Goal: Task Accomplishment & Management: Manage account settings

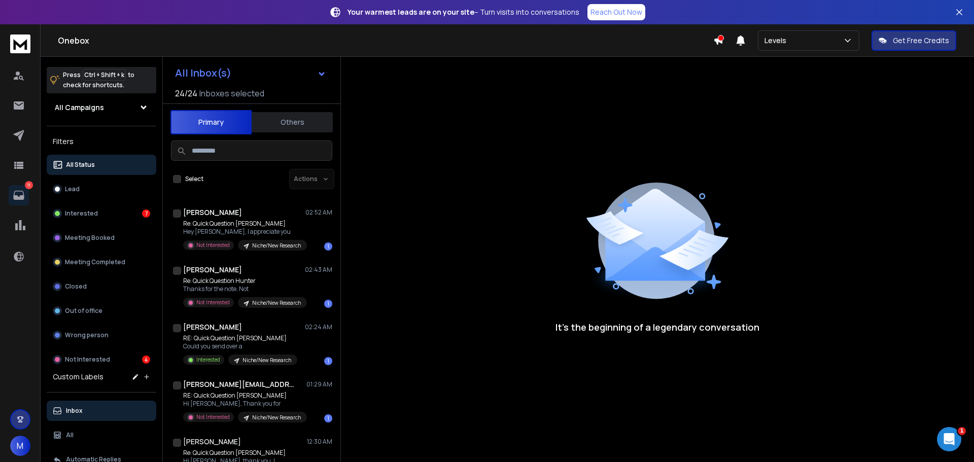
click at [279, 120] on button "Others" at bounding box center [292, 122] width 81 height 22
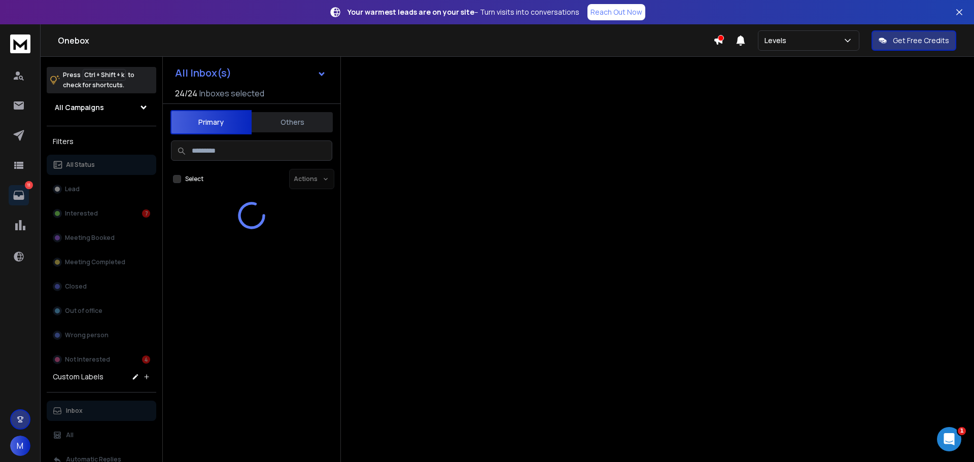
click at [212, 124] on button "Primary" at bounding box center [210, 122] width 81 height 24
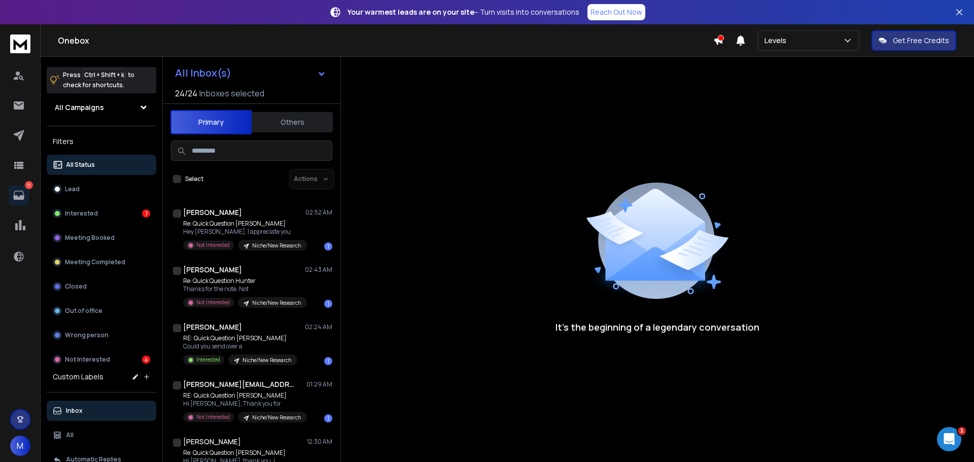
click at [287, 121] on button "Others" at bounding box center [292, 122] width 81 height 22
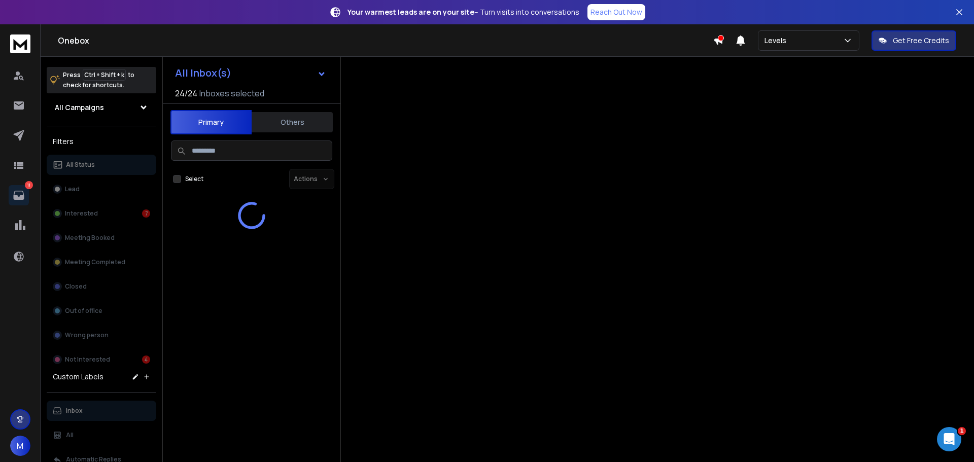
click at [229, 119] on button "Primary" at bounding box center [210, 122] width 81 height 24
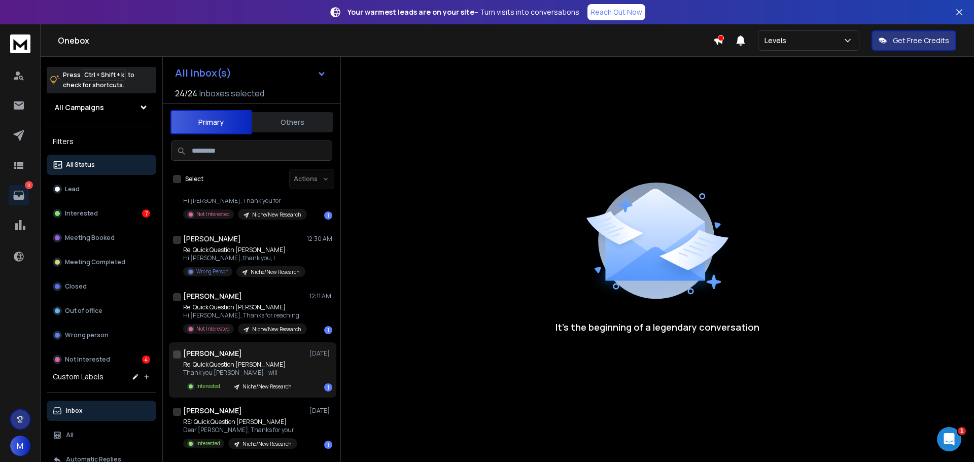
scroll to position [406, 0]
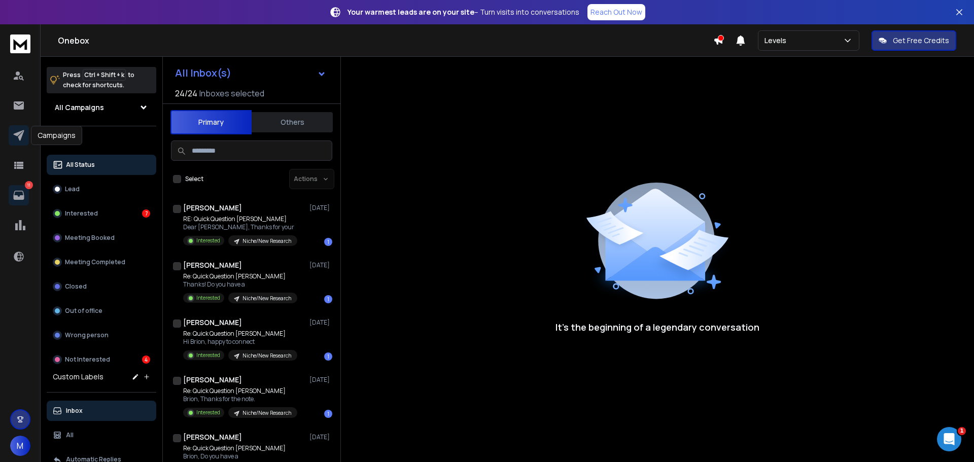
click at [9, 128] on link at bounding box center [19, 135] width 20 height 20
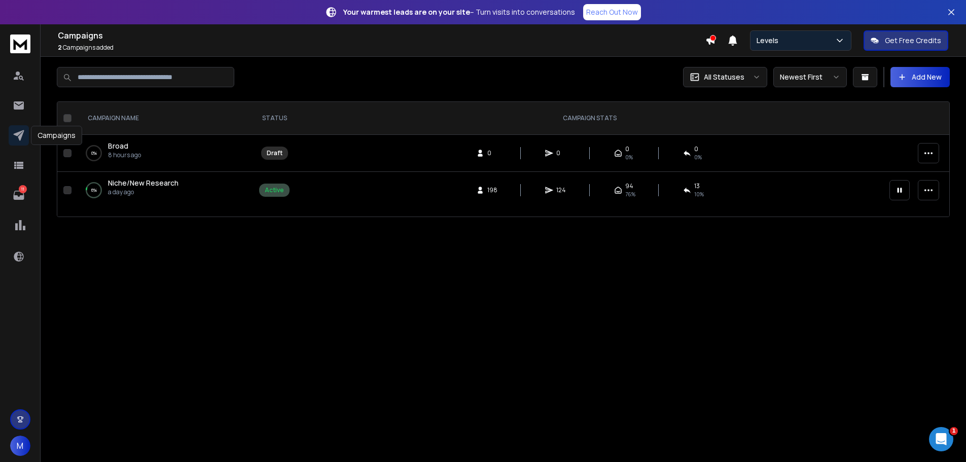
click at [815, 34] on button "Levels" at bounding box center [800, 40] width 101 height 20
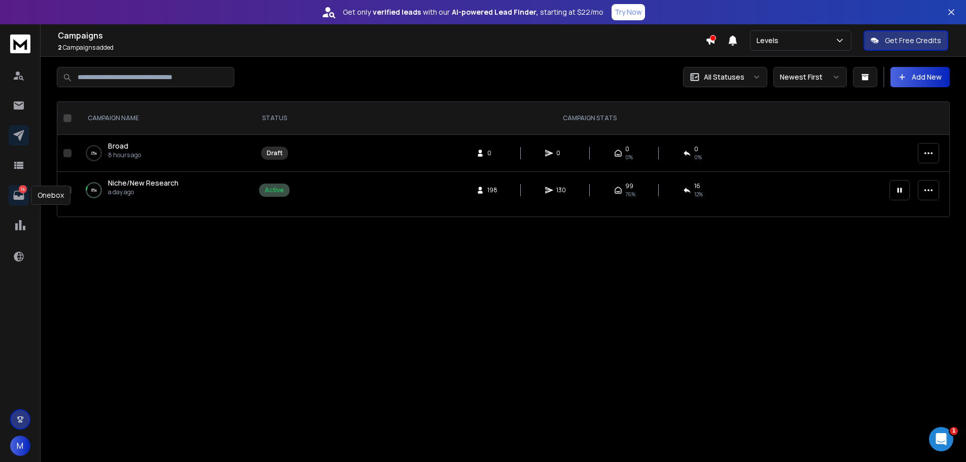
click at [20, 197] on icon at bounding box center [18, 195] width 11 height 9
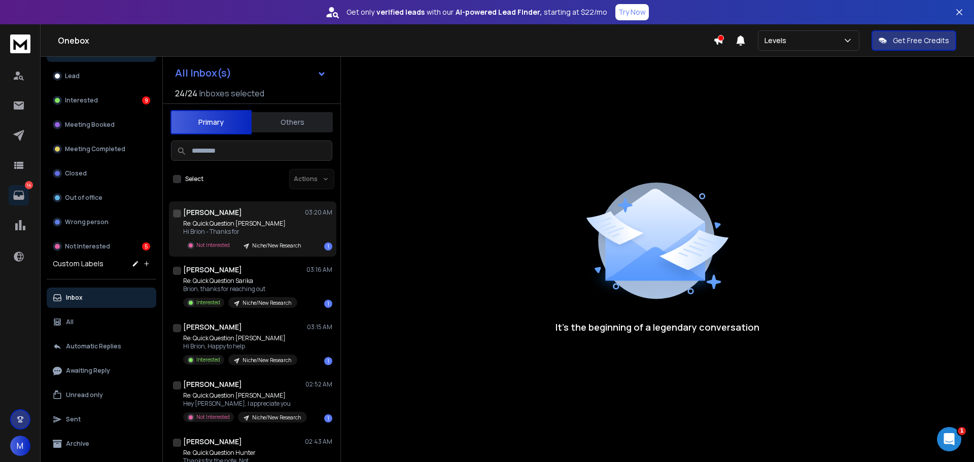
click at [290, 230] on p "Hi Brion - Thanks for" at bounding box center [244, 232] width 122 height 8
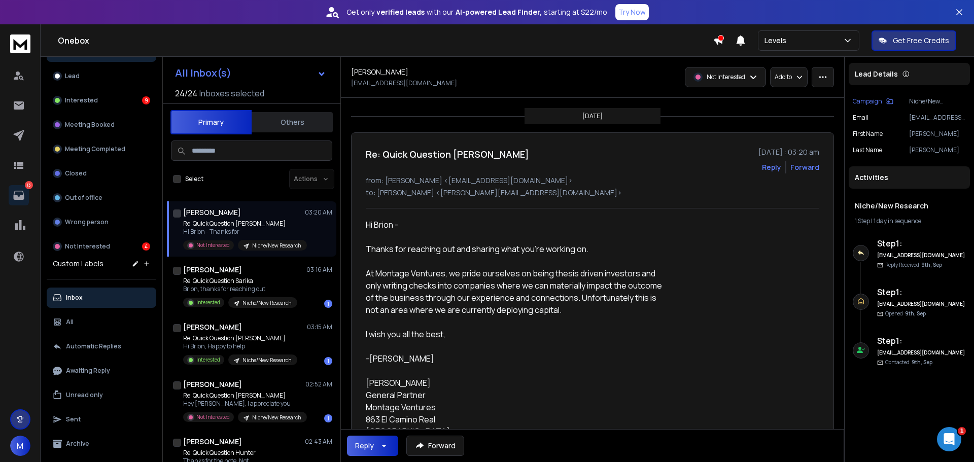
scroll to position [51, 0]
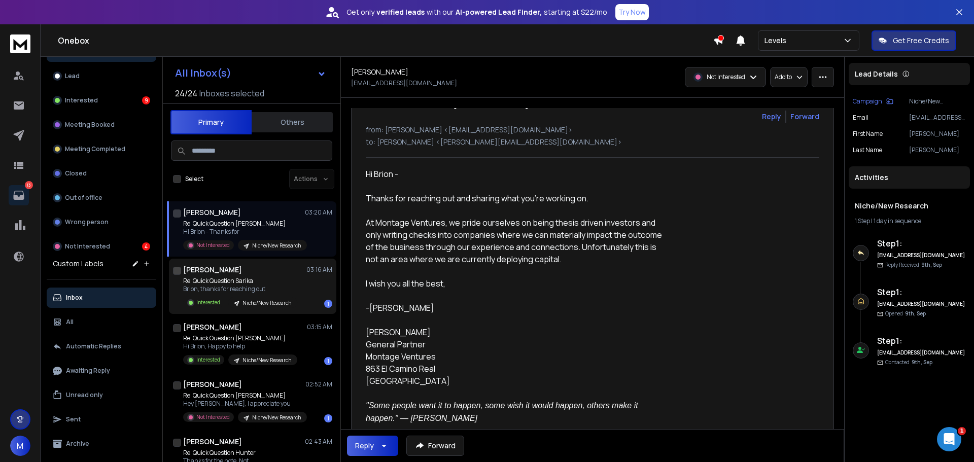
click at [266, 276] on div "Sarika Pokala 03:16 AM Re: Quick Question Sarika Brion, thanks for reaching out…" at bounding box center [257, 286] width 149 height 43
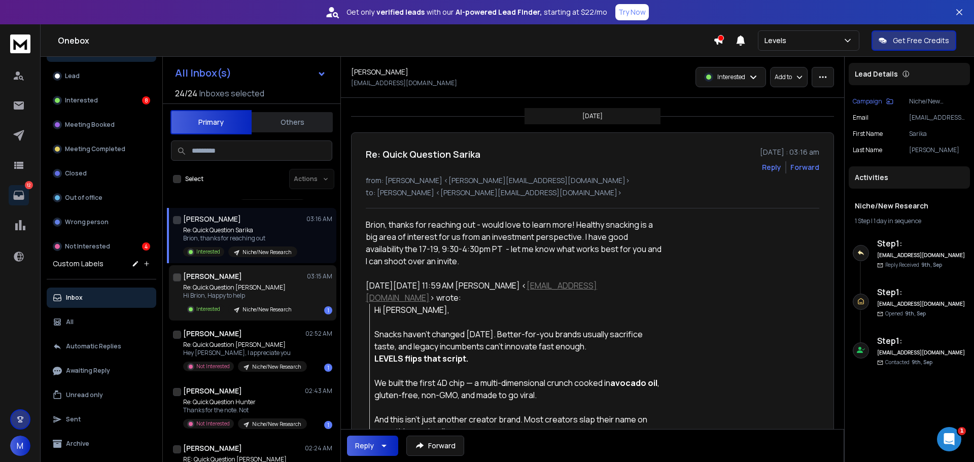
click at [262, 289] on p "Re: Quick Question Gil" at bounding box center [240, 287] width 114 height 8
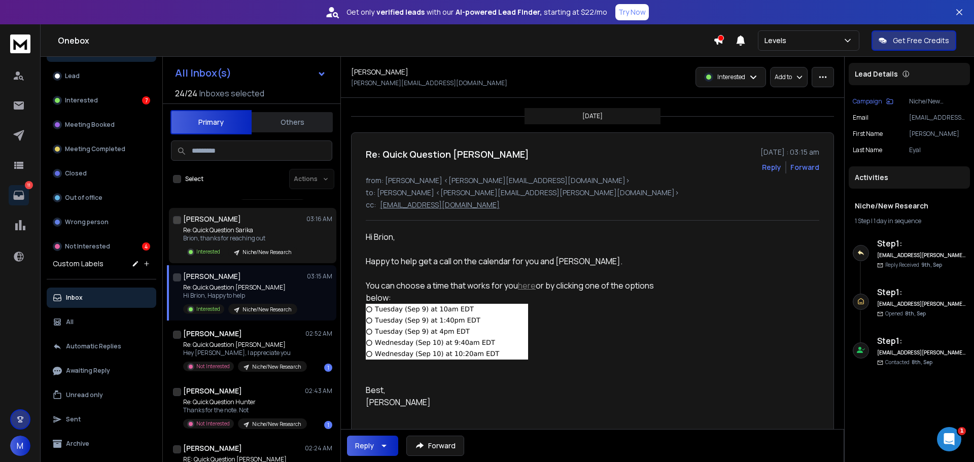
scroll to position [0, 0]
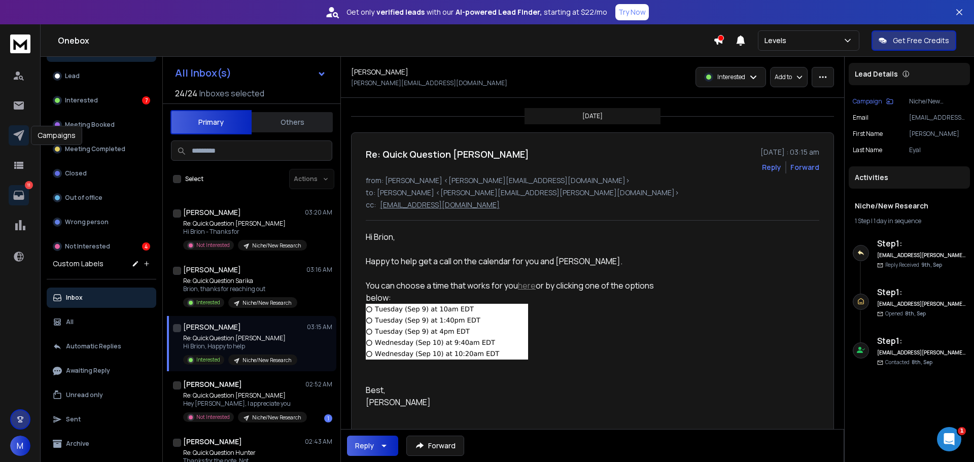
click at [16, 133] on icon at bounding box center [18, 135] width 11 height 11
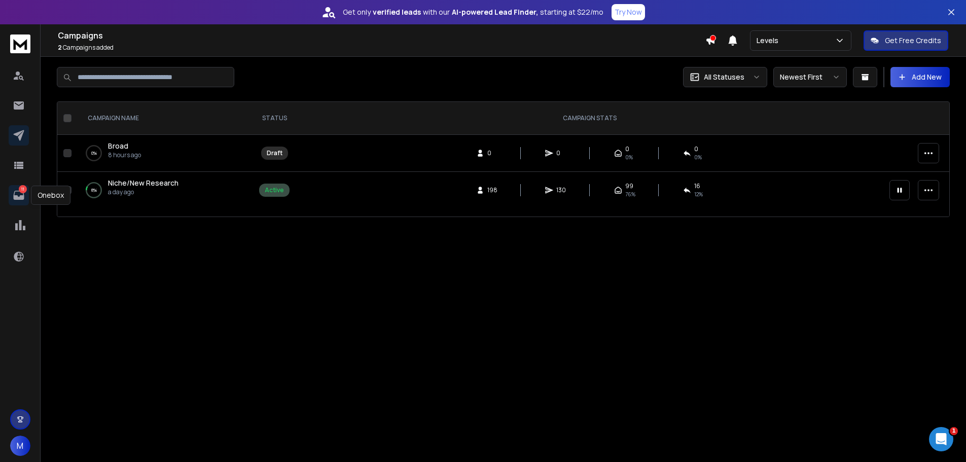
click at [21, 195] on icon at bounding box center [19, 195] width 12 height 12
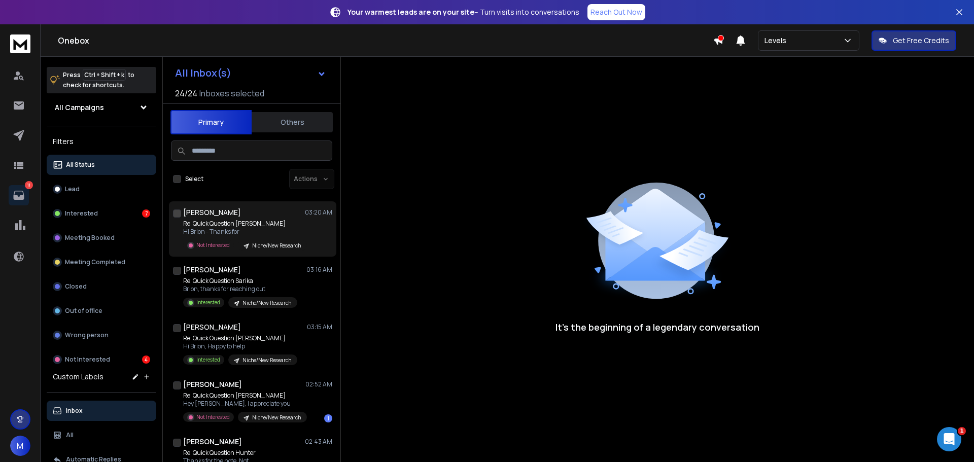
click at [280, 216] on div "Matthew Murphy 03:20 AM" at bounding box center [257, 212] width 149 height 10
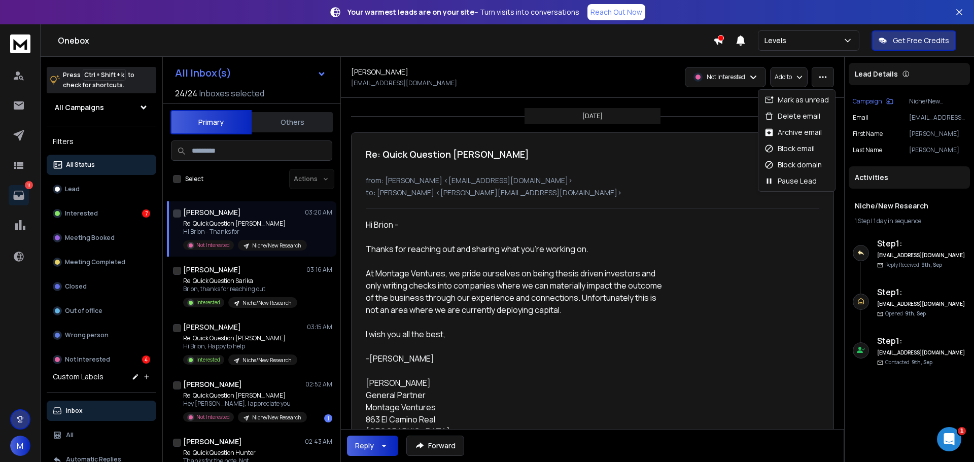
click at [821, 83] on button "button" at bounding box center [822, 77] width 22 height 20
click at [815, 100] on div "Mark as unread" at bounding box center [796, 100] width 64 height 10
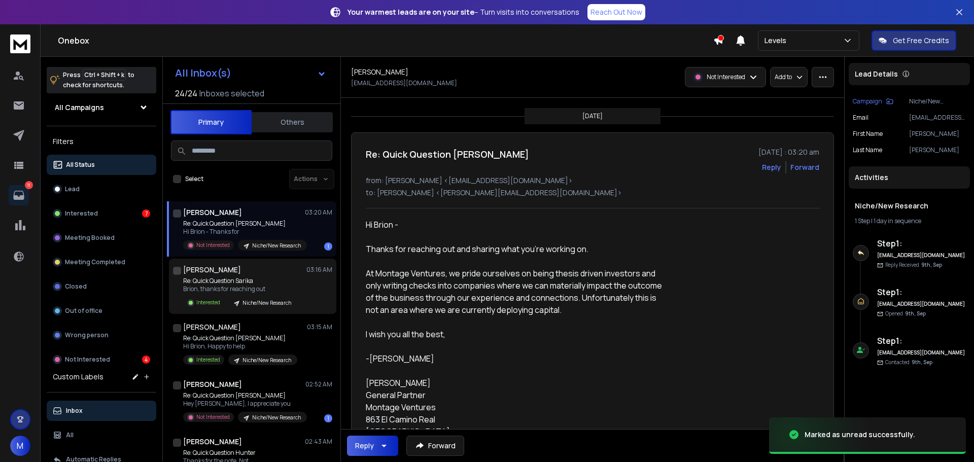
click at [287, 288] on p "Brion, thanks for reaching out" at bounding box center [240, 289] width 114 height 8
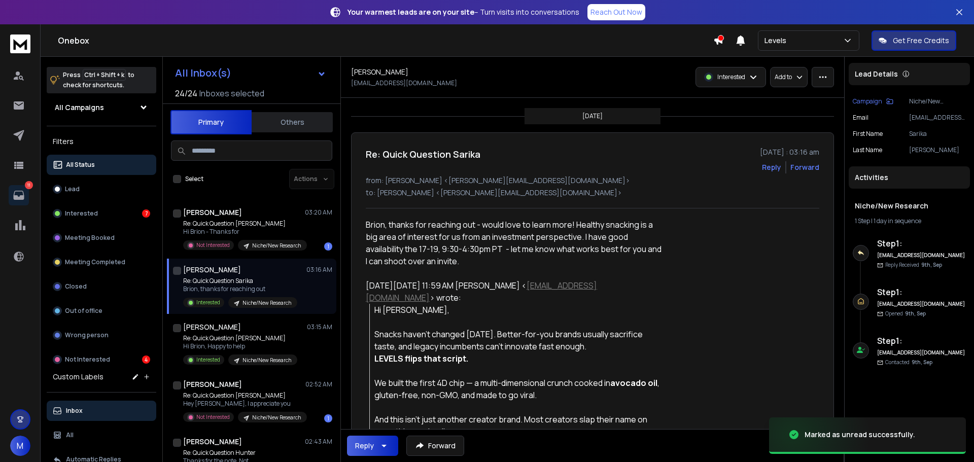
click at [829, 79] on button "button" at bounding box center [822, 77] width 22 height 20
click at [823, 98] on div "Mark as unread" at bounding box center [796, 100] width 64 height 10
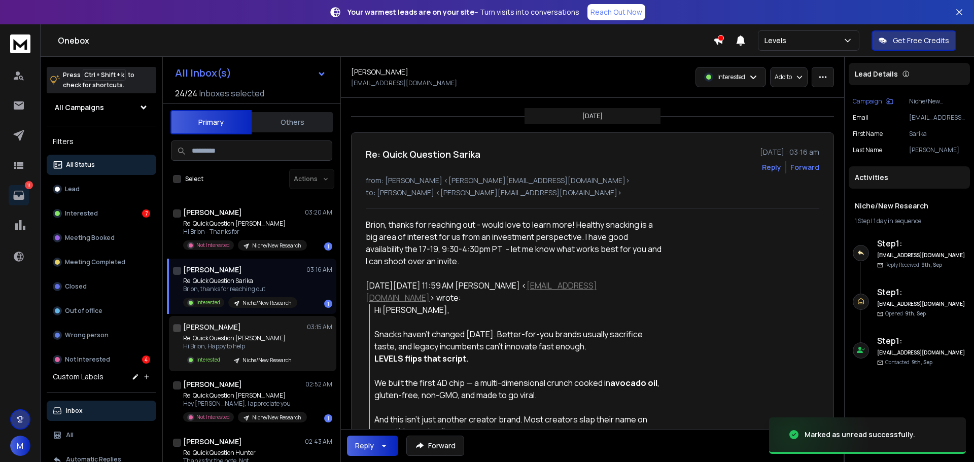
click at [329, 337] on div "Re: Quick Question Gil Hi Brion, Happy to help Interested Niche/New Research" at bounding box center [257, 349] width 149 height 31
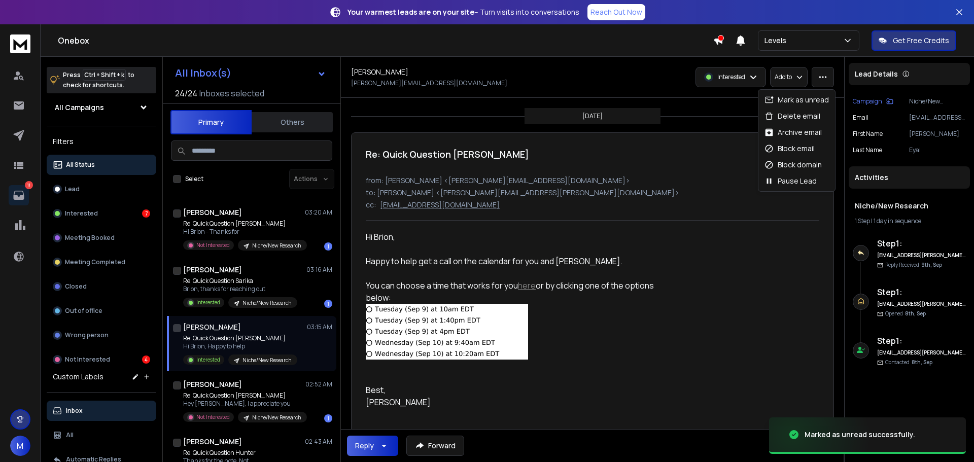
click at [829, 78] on button "button" at bounding box center [822, 77] width 22 height 20
click at [811, 101] on div "Mark as unread" at bounding box center [796, 100] width 64 height 10
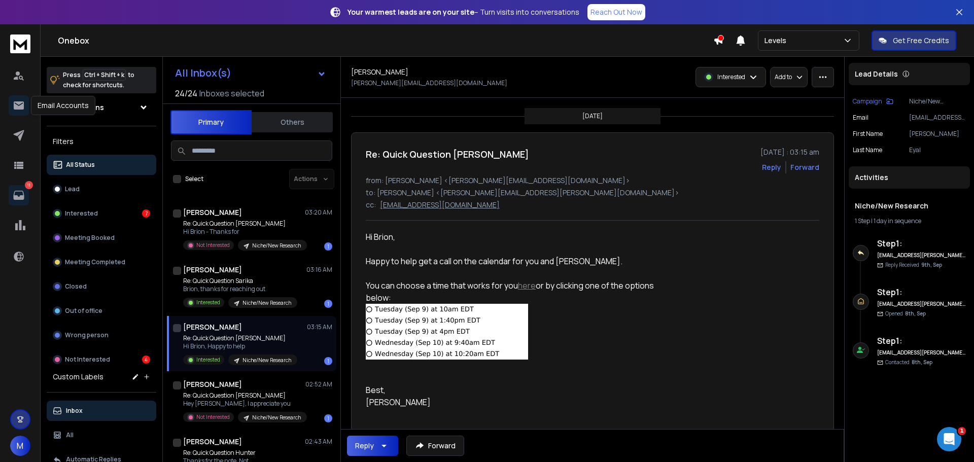
drag, startPoint x: 16, startPoint y: 102, endPoint x: 14, endPoint y: 115, distance: 12.3
click at [17, 103] on icon at bounding box center [19, 105] width 10 height 8
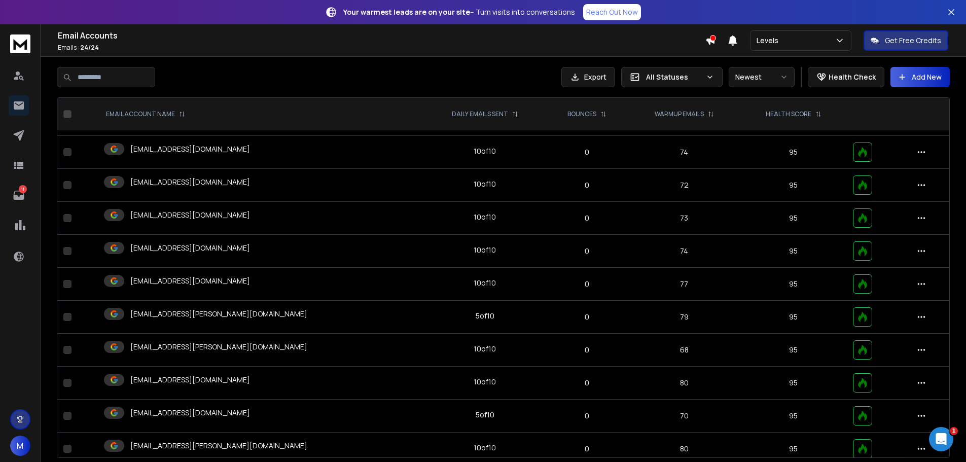
scroll to position [472, 0]
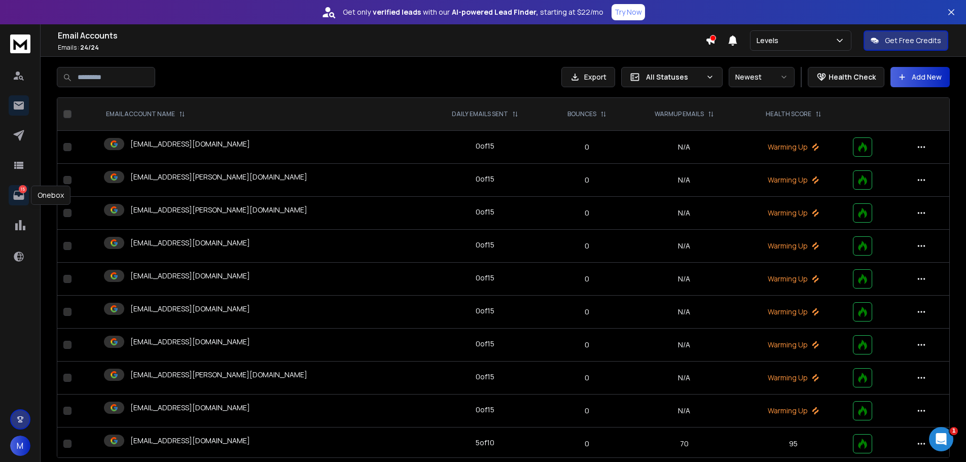
click at [22, 196] on icon at bounding box center [18, 195] width 11 height 9
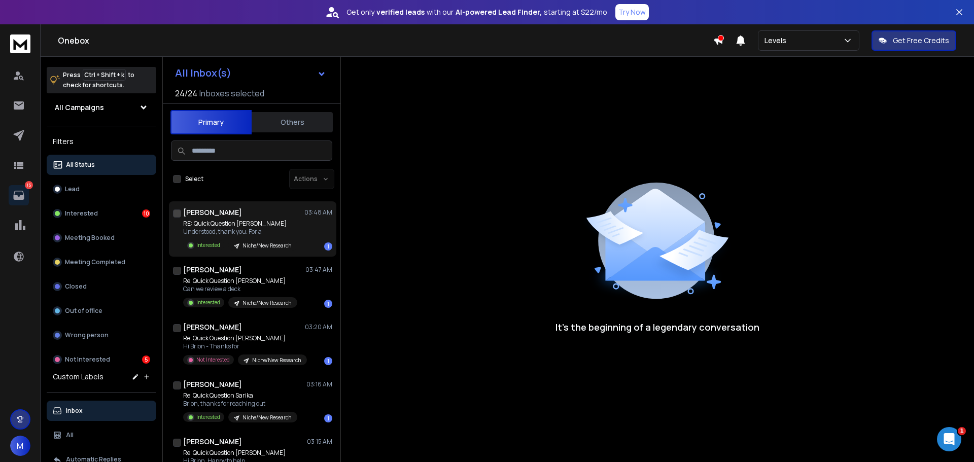
click at [274, 230] on p "Understood, thank you. For a" at bounding box center [240, 232] width 114 height 8
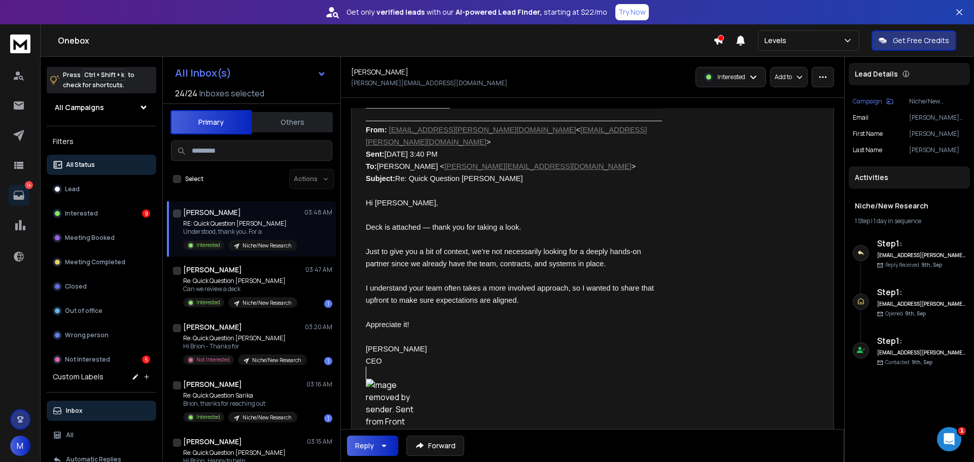
scroll to position [203, 0]
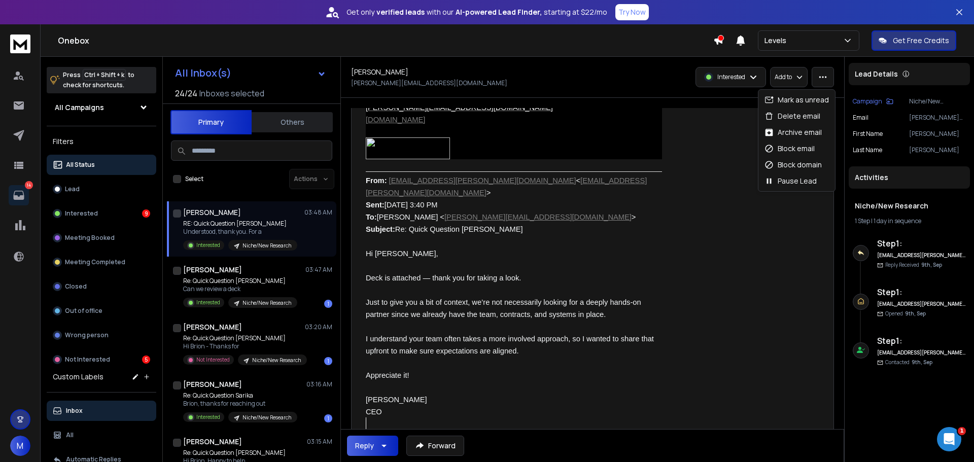
click at [824, 75] on icon "button" at bounding box center [822, 77] width 9 height 9
click at [808, 98] on div "Mark as unread" at bounding box center [796, 100] width 64 height 10
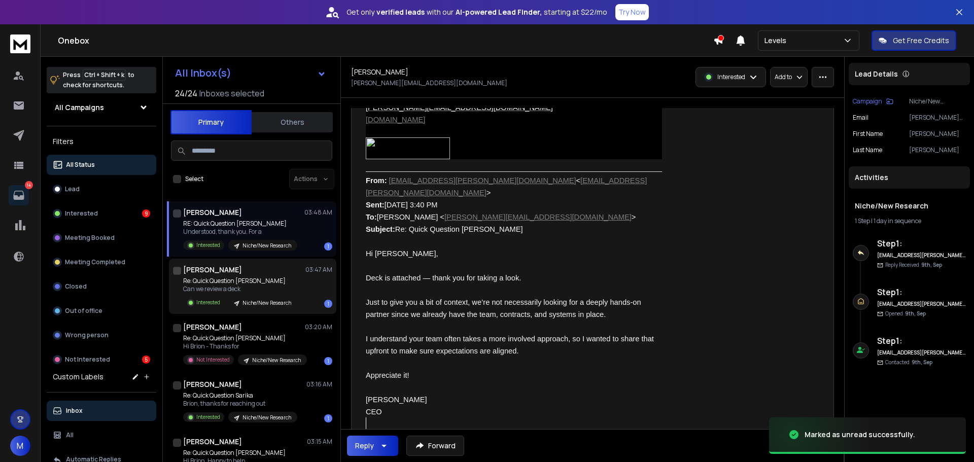
click at [295, 289] on p "Can we review a deck" at bounding box center [240, 289] width 114 height 8
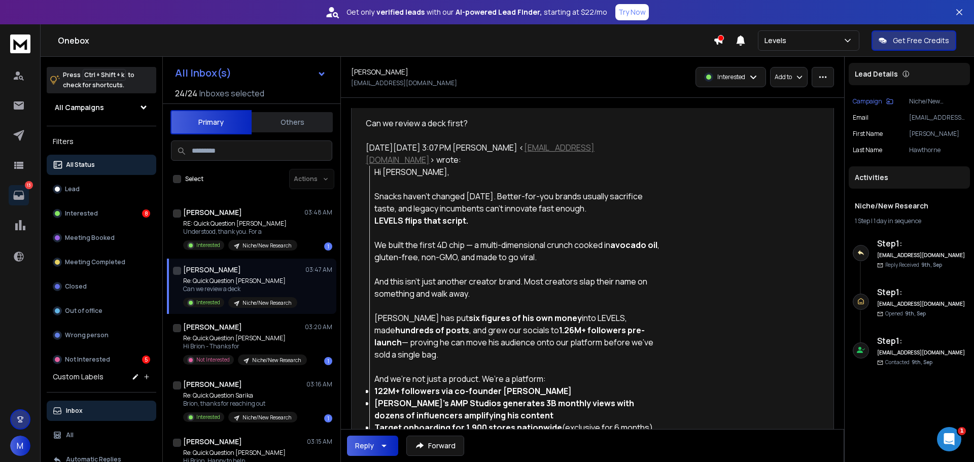
scroll to position [0, 0]
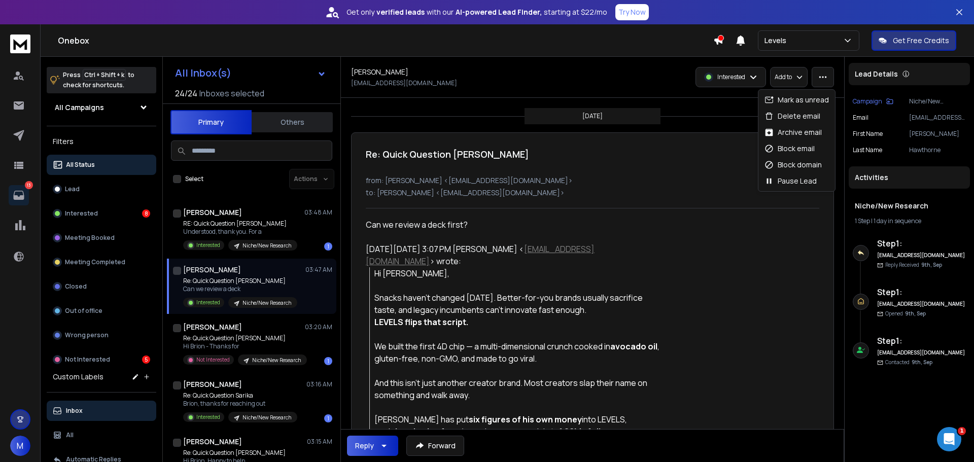
click at [829, 77] on button "button" at bounding box center [822, 77] width 22 height 20
click at [823, 98] on div "Mark as unread" at bounding box center [796, 100] width 64 height 10
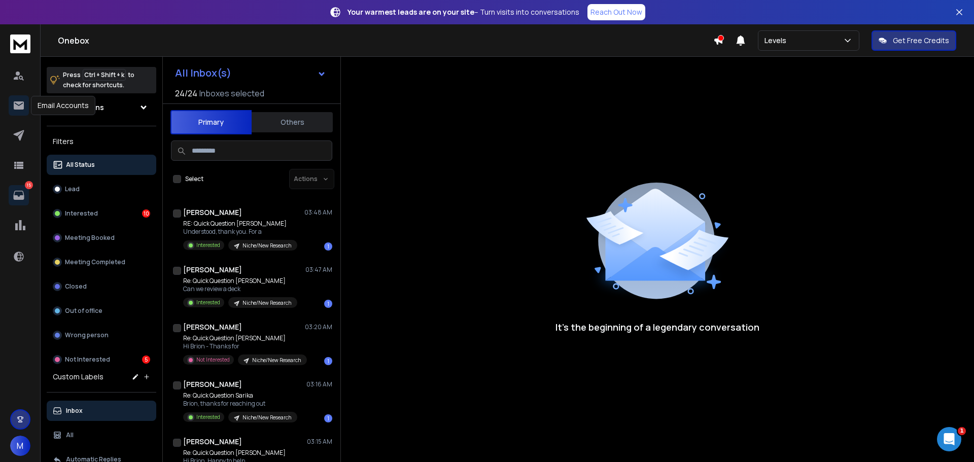
click at [23, 103] on icon at bounding box center [19, 105] width 10 height 8
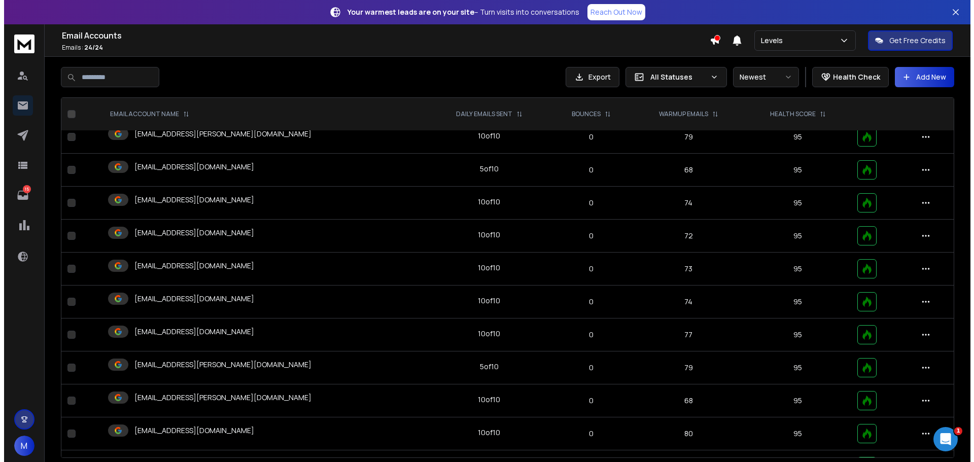
scroll to position [472, 0]
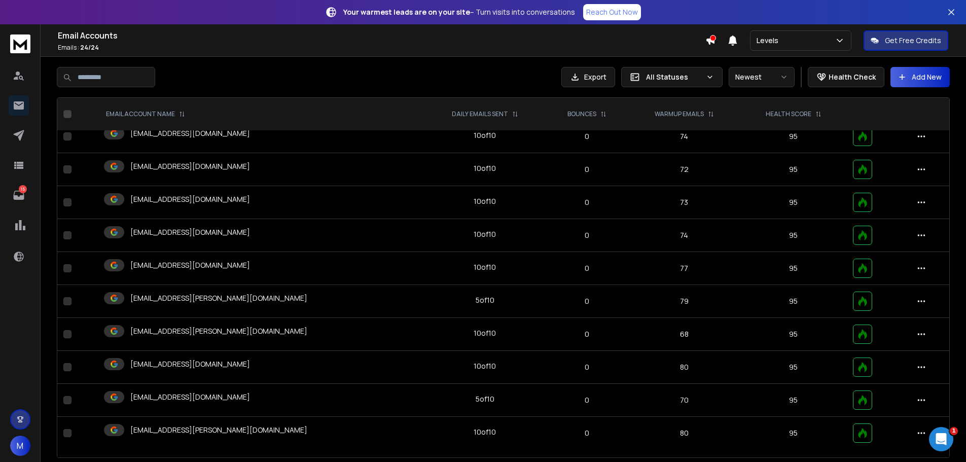
click at [482, 304] on td "5 of 10" at bounding box center [484, 298] width 123 height 26
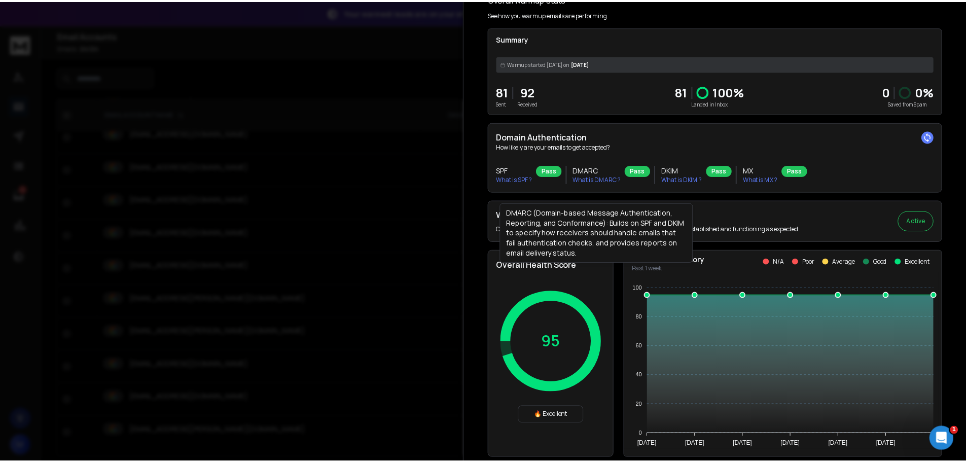
scroll to position [0, 0]
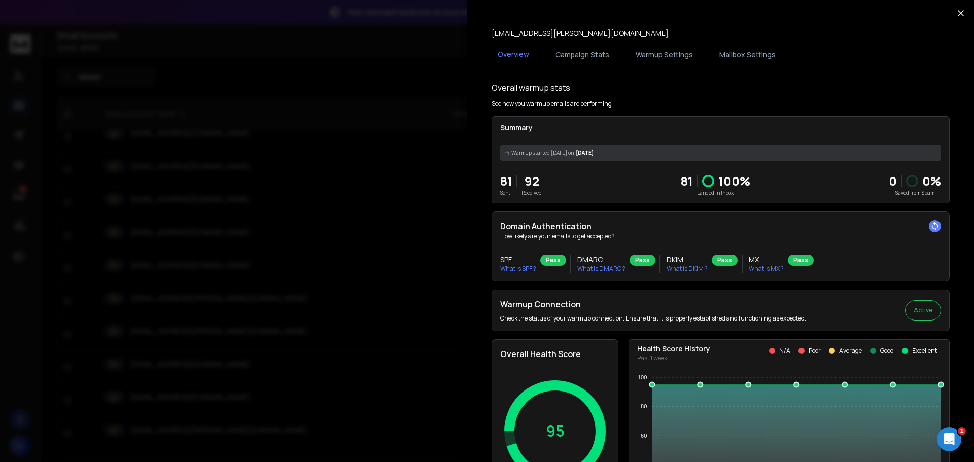
click at [957, 10] on icon "button" at bounding box center [960, 13] width 10 height 10
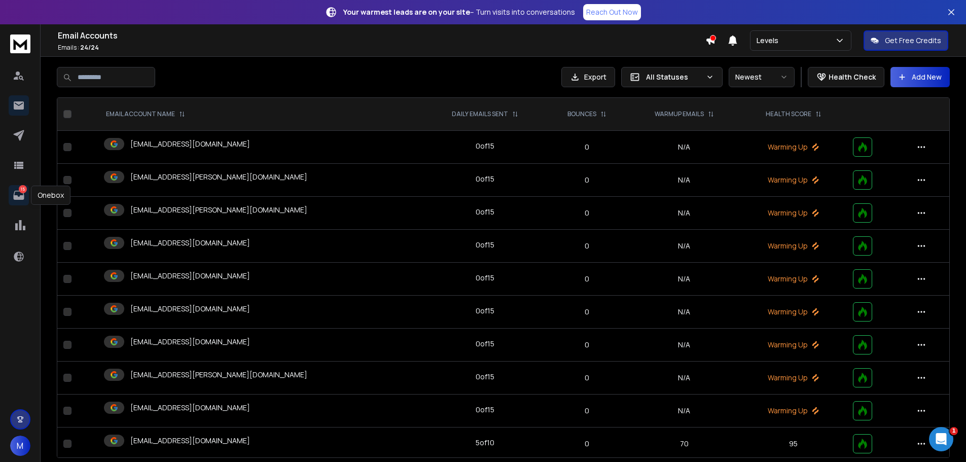
click at [22, 194] on icon at bounding box center [19, 195] width 12 height 12
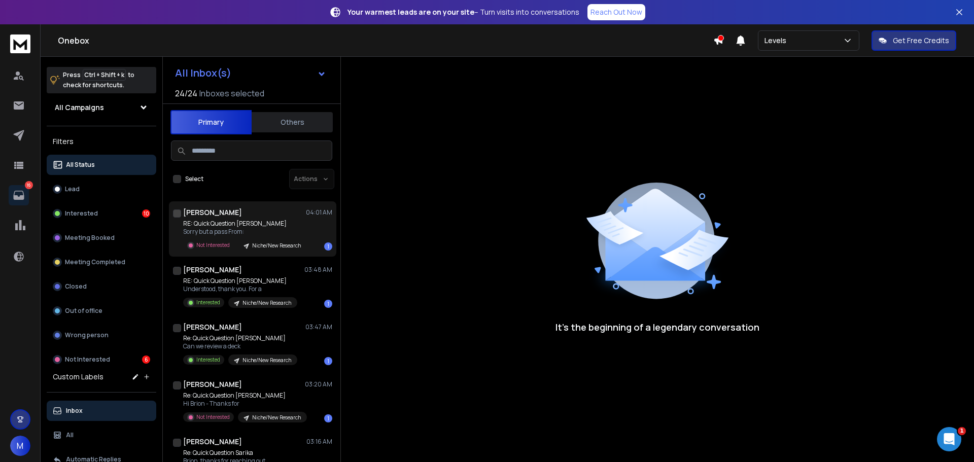
click at [269, 210] on div "Mike Kwatinetz 04:01 AM" at bounding box center [257, 212] width 149 height 10
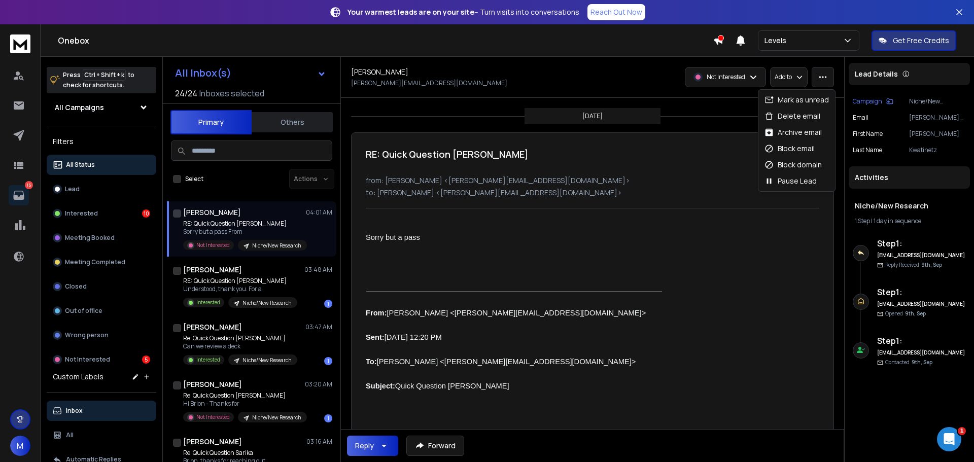
click at [827, 78] on button "button" at bounding box center [822, 77] width 22 height 20
click at [824, 100] on div "Mark as unread" at bounding box center [796, 100] width 64 height 10
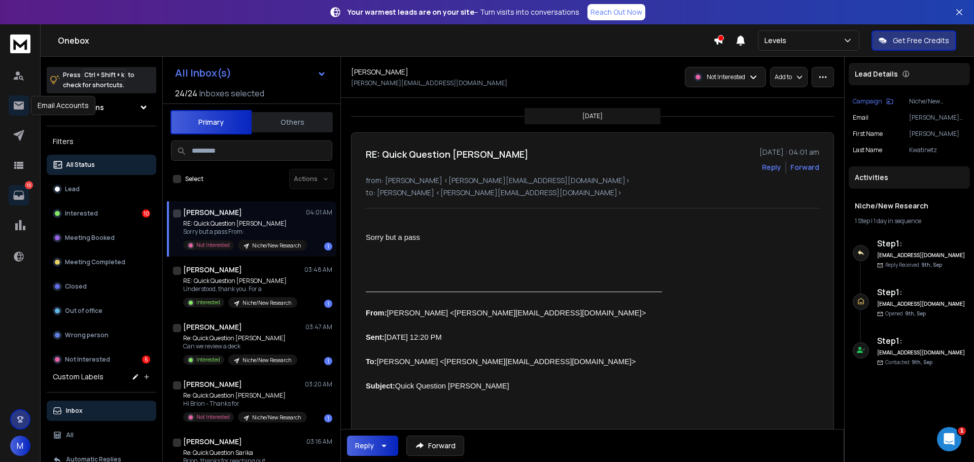
click at [22, 100] on icon at bounding box center [19, 105] width 12 height 12
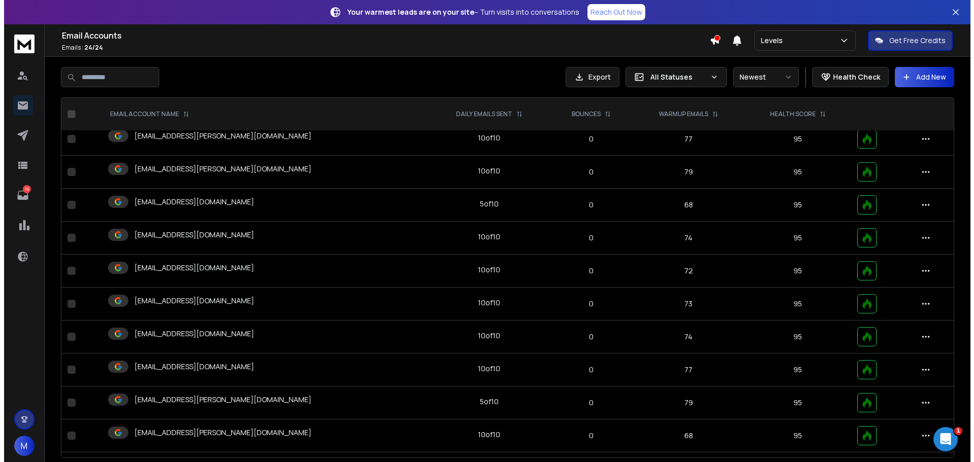
scroll to position [269, 0]
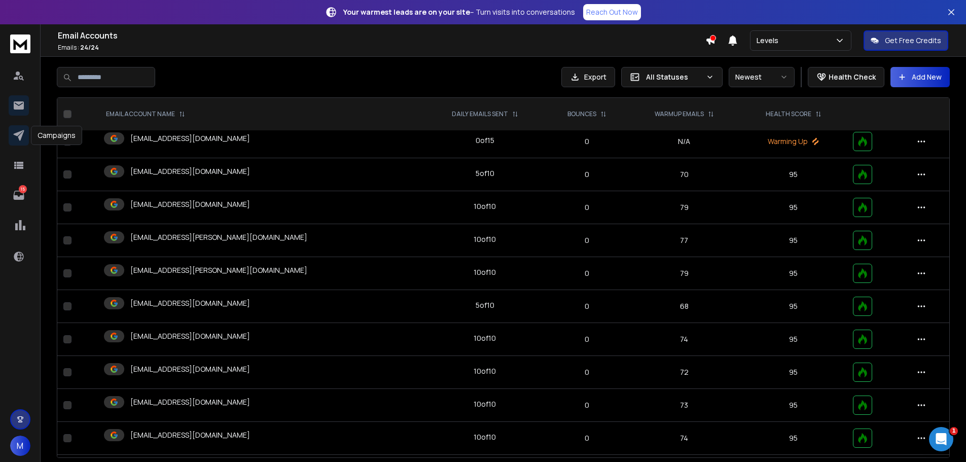
click at [25, 130] on link at bounding box center [19, 135] width 20 height 20
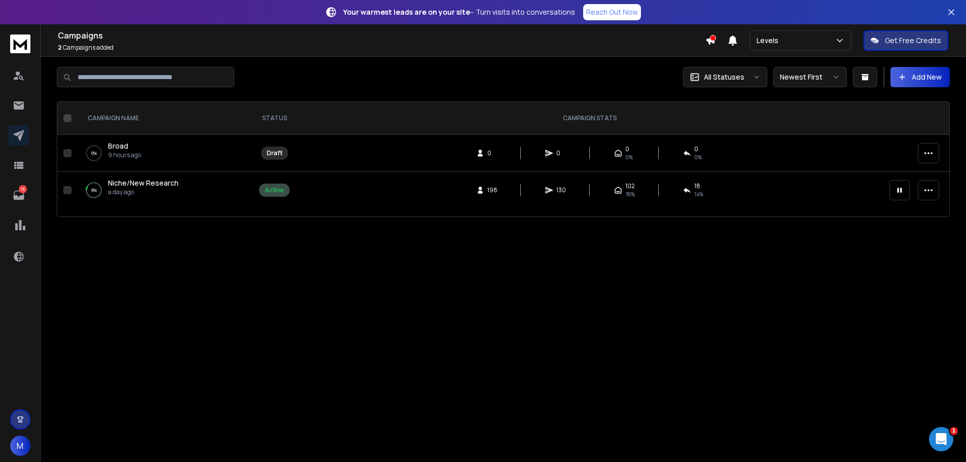
click at [313, 198] on div "198 130 102 78 % 18 14 %" at bounding box center [590, 190] width 576 height 16
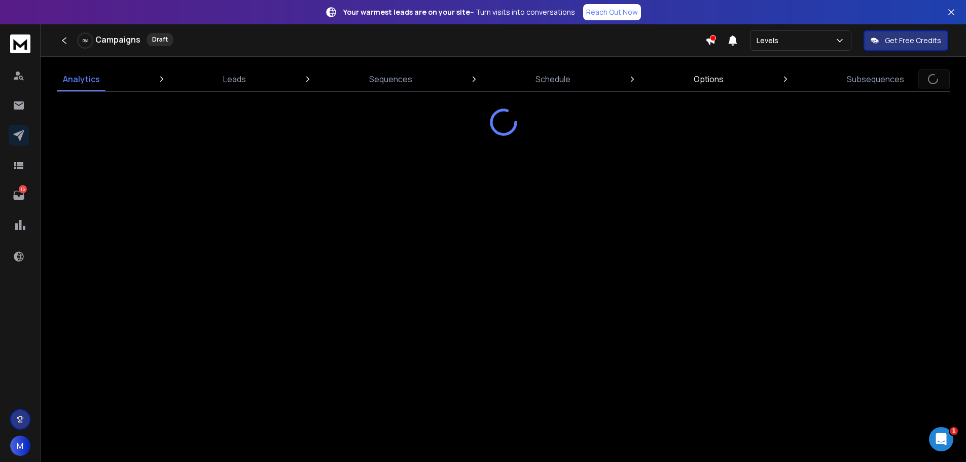
click at [715, 83] on p "Options" at bounding box center [709, 79] width 30 height 12
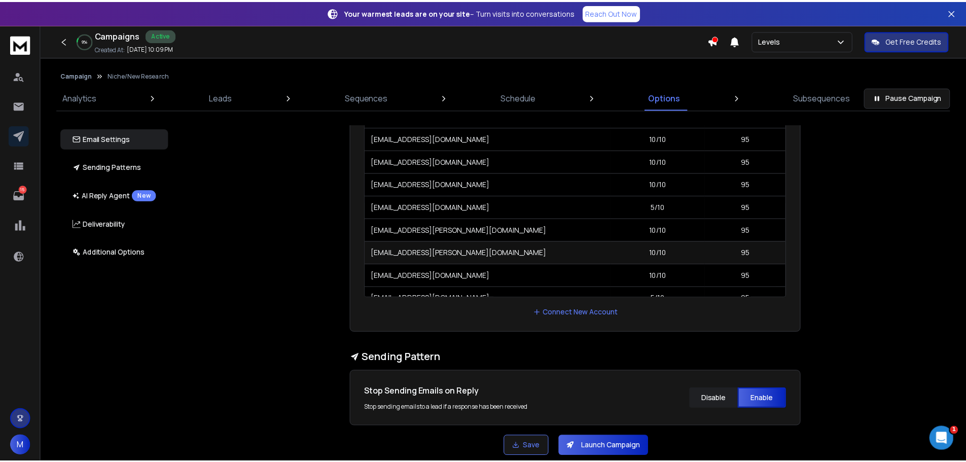
scroll to position [165, 0]
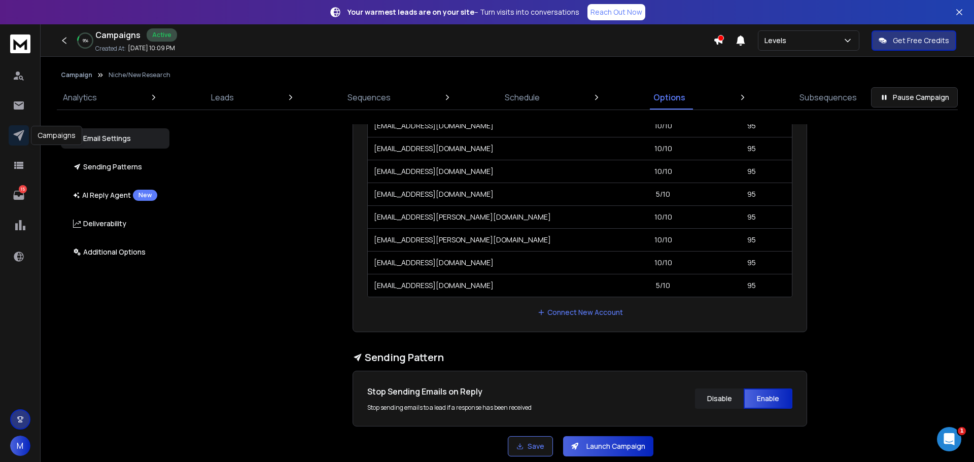
click at [19, 136] on icon at bounding box center [18, 135] width 11 height 11
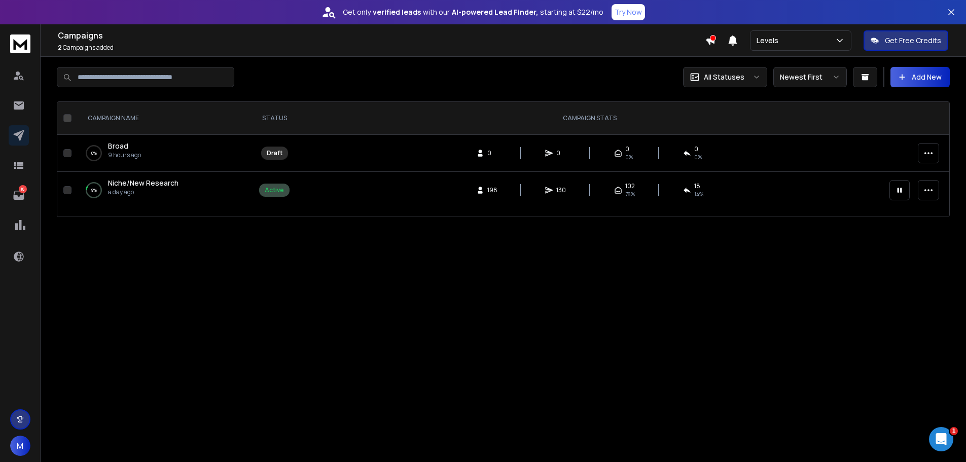
click at [373, 199] on td "198 130 102 78 % 18 14 %" at bounding box center [590, 190] width 588 height 37
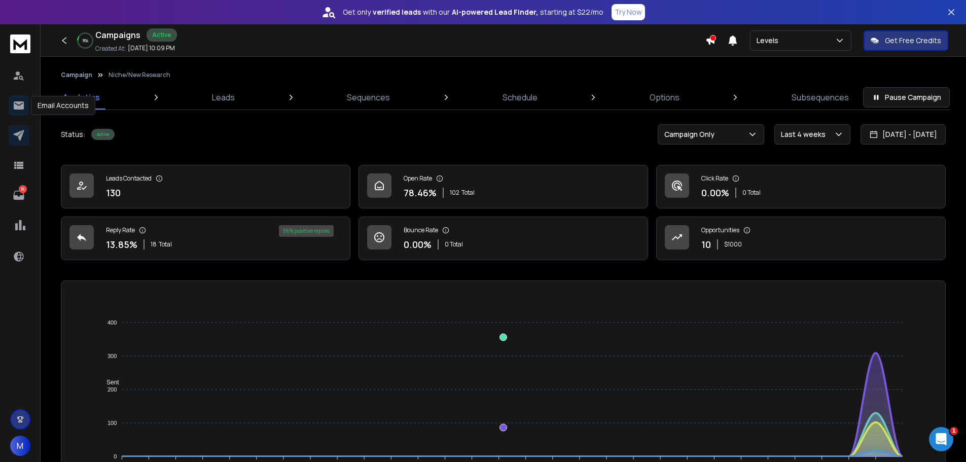
click at [17, 104] on icon at bounding box center [19, 105] width 12 height 12
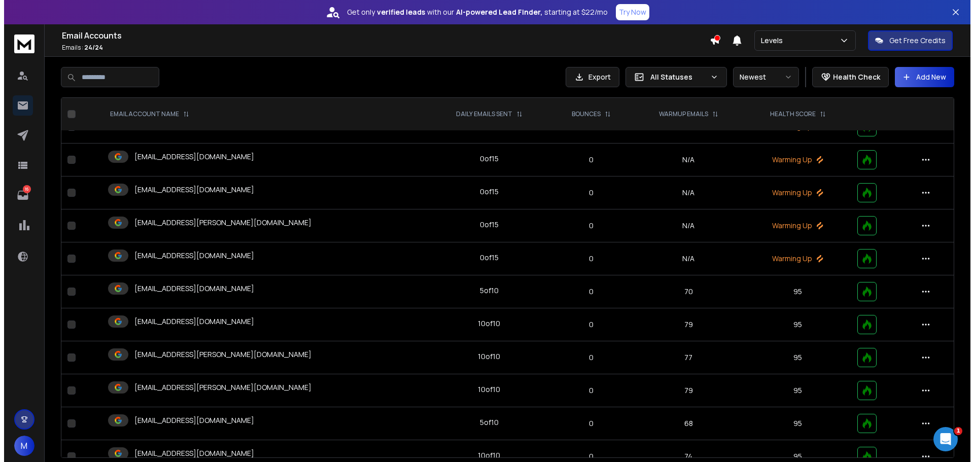
scroll to position [254, 0]
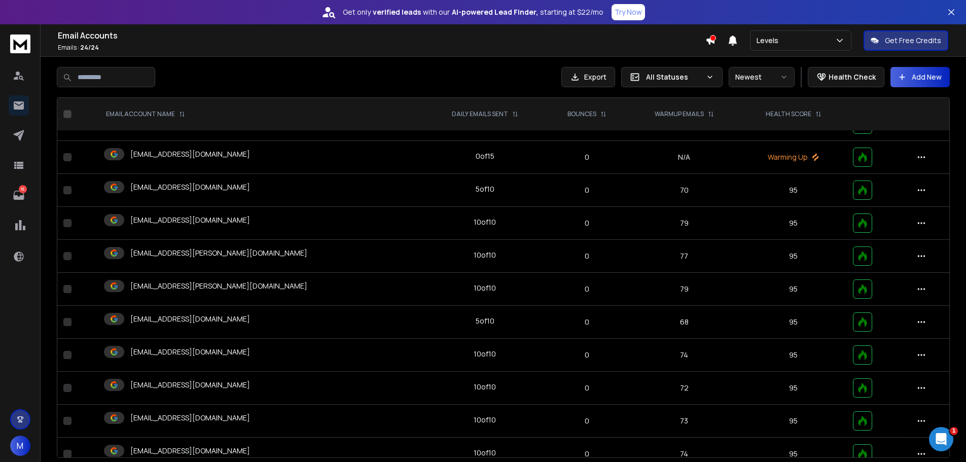
click at [423, 324] on td "5 of 10" at bounding box center [484, 319] width 123 height 26
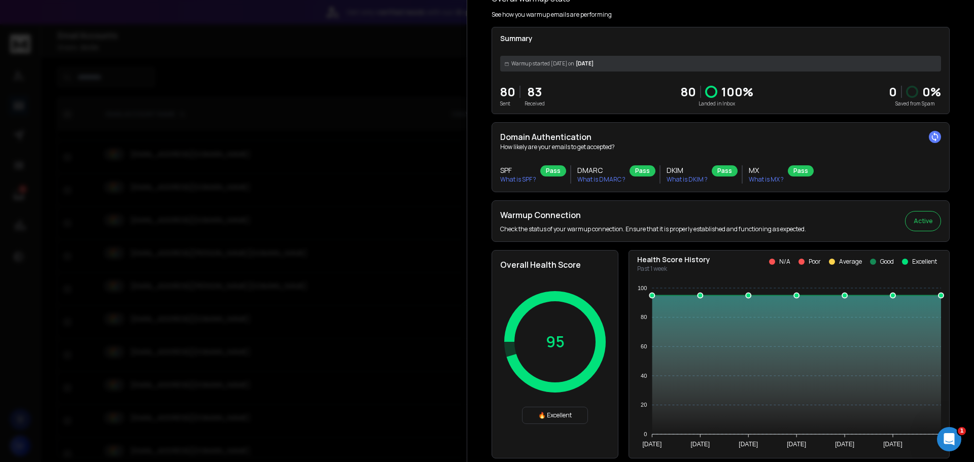
scroll to position [0, 0]
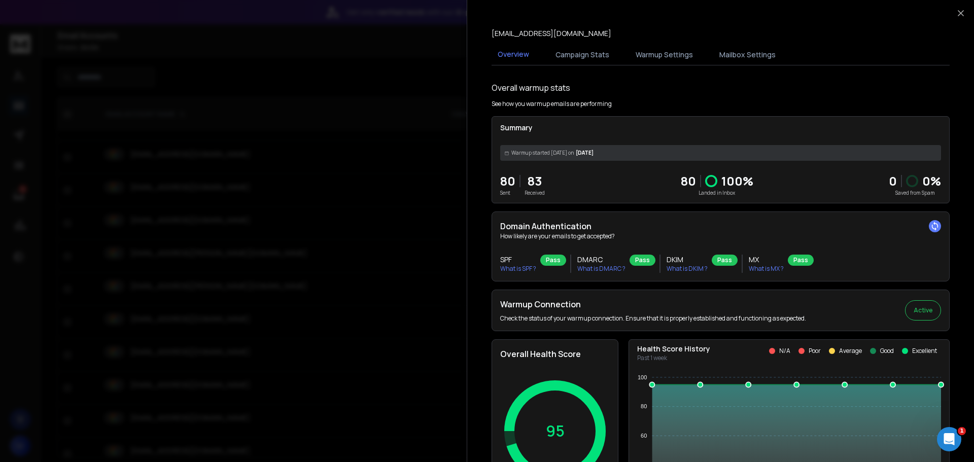
click at [662, 53] on button "Warmup Settings" at bounding box center [663, 55] width 69 height 22
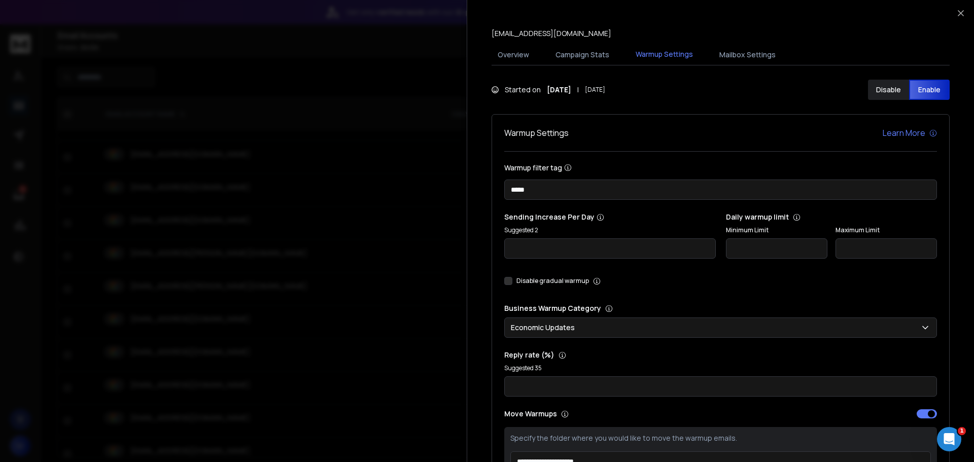
click at [581, 51] on button "Campaign Stats" at bounding box center [582, 55] width 66 height 22
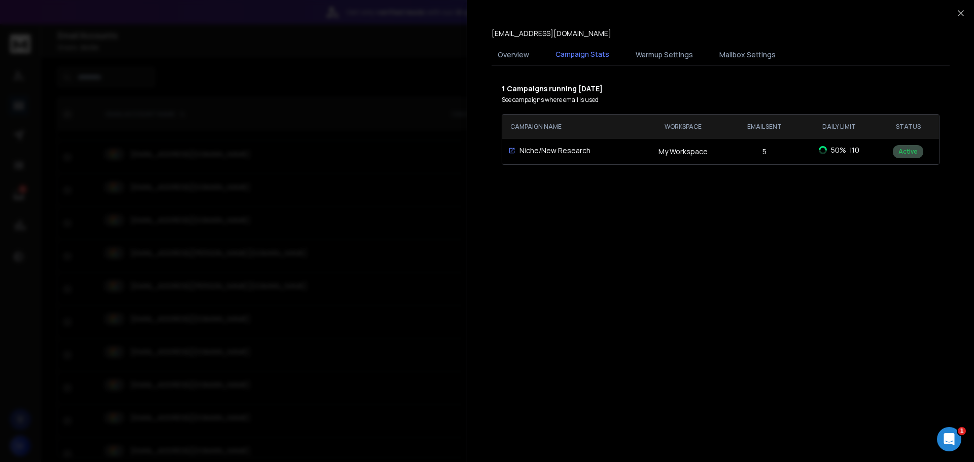
click at [749, 49] on button "Mailbox Settings" at bounding box center [747, 55] width 68 height 22
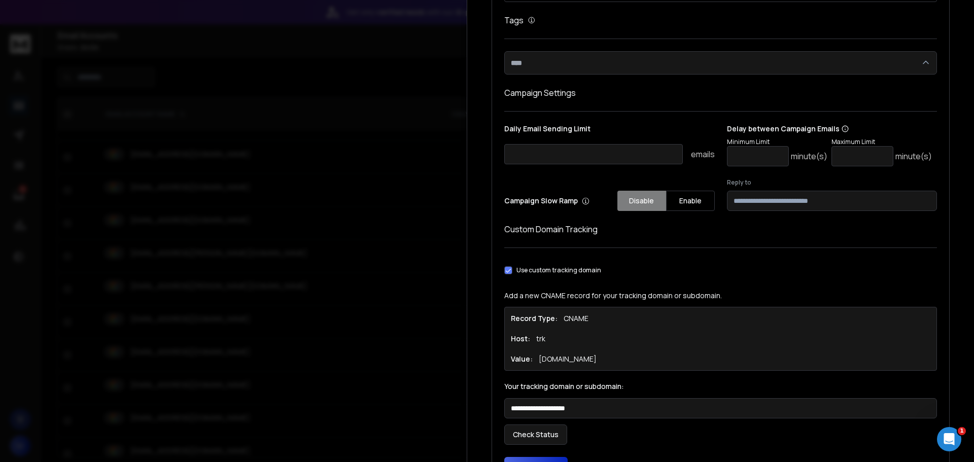
click at [412, 273] on div at bounding box center [487, 231] width 974 height 462
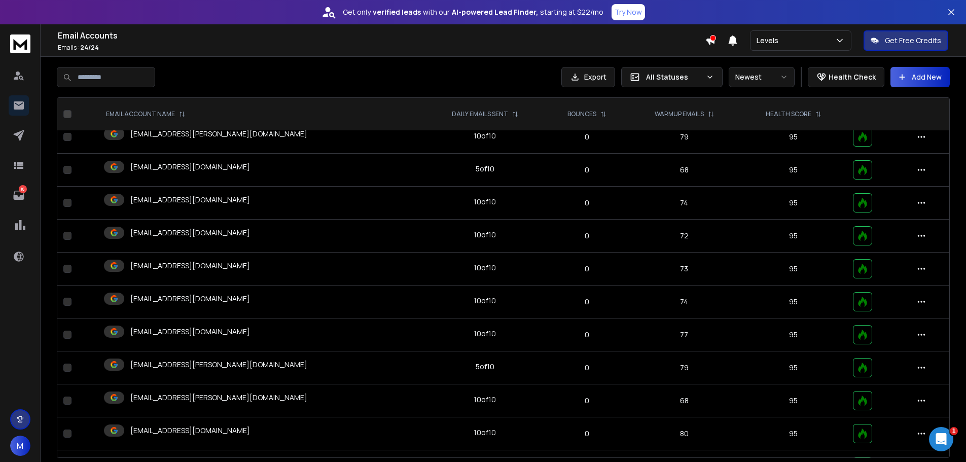
scroll to position [472, 0]
click at [62, 434] on td at bounding box center [77, 433] width 41 height 33
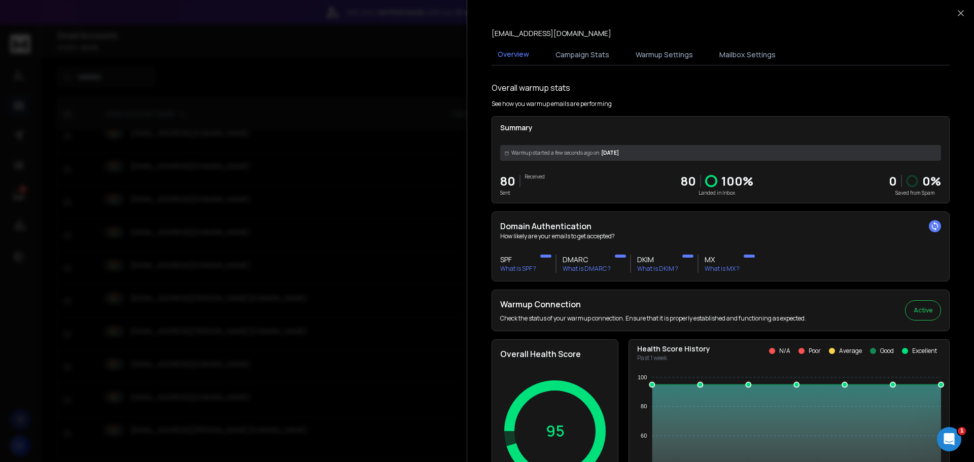
click at [67, 427] on div at bounding box center [487, 231] width 974 height 462
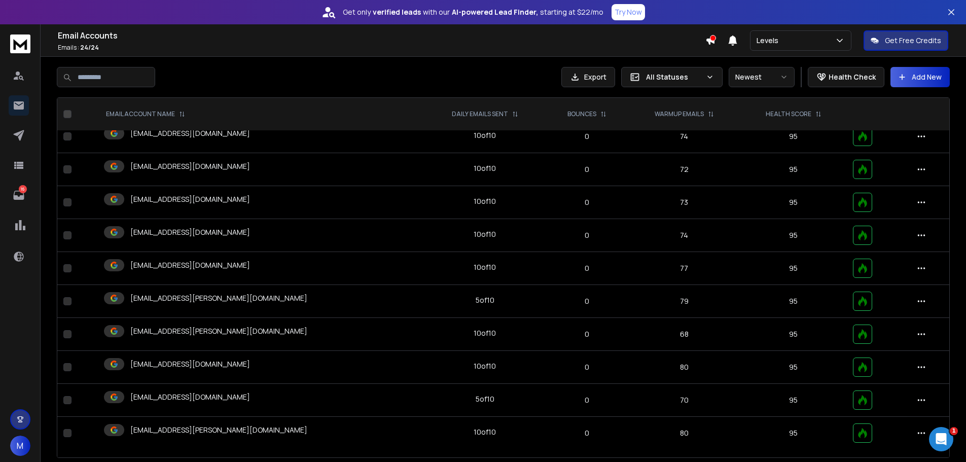
click at [66, 437] on td at bounding box center [77, 433] width 41 height 33
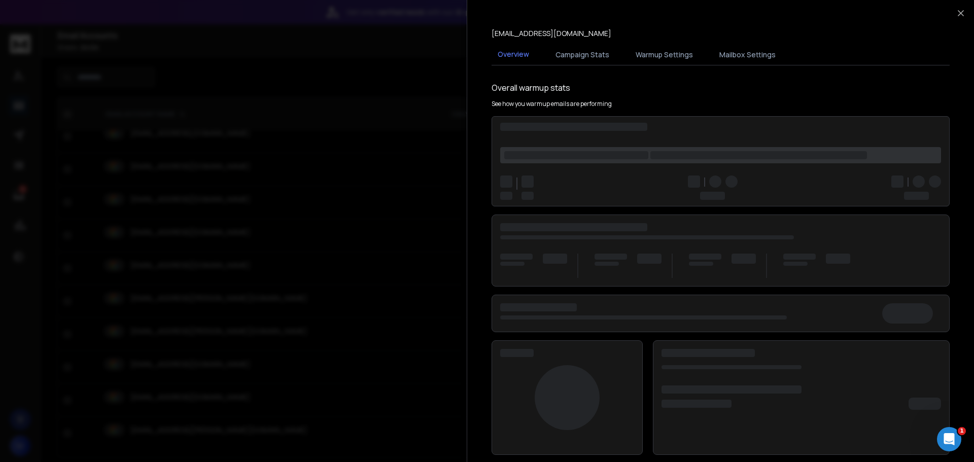
click at [68, 424] on div at bounding box center [487, 231] width 974 height 462
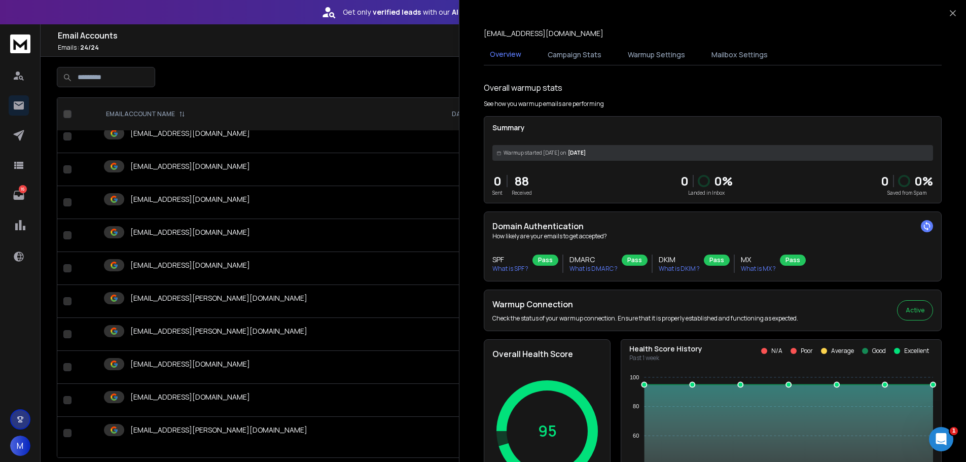
click at [68, 433] on button "button" at bounding box center [67, 433] width 8 height 8
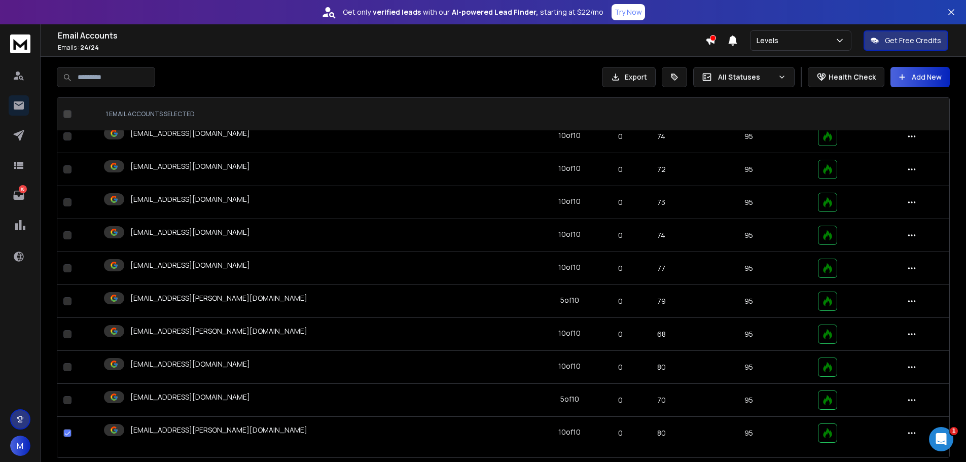
click at [67, 401] on button "button" at bounding box center [67, 400] width 8 height 8
click at [69, 365] on button "button" at bounding box center [67, 367] width 8 height 8
click at [68, 335] on button "button" at bounding box center [67, 334] width 8 height 8
click at [68, 300] on button "button" at bounding box center [67, 301] width 8 height 8
click at [67, 268] on button "button" at bounding box center [67, 268] width 8 height 8
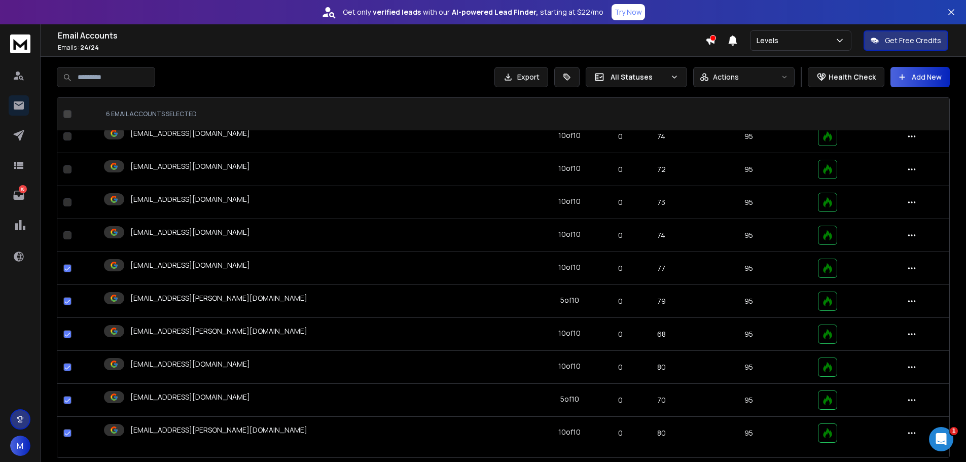
click at [68, 237] on button "button" at bounding box center [67, 235] width 8 height 8
click at [66, 201] on button "button" at bounding box center [67, 202] width 8 height 8
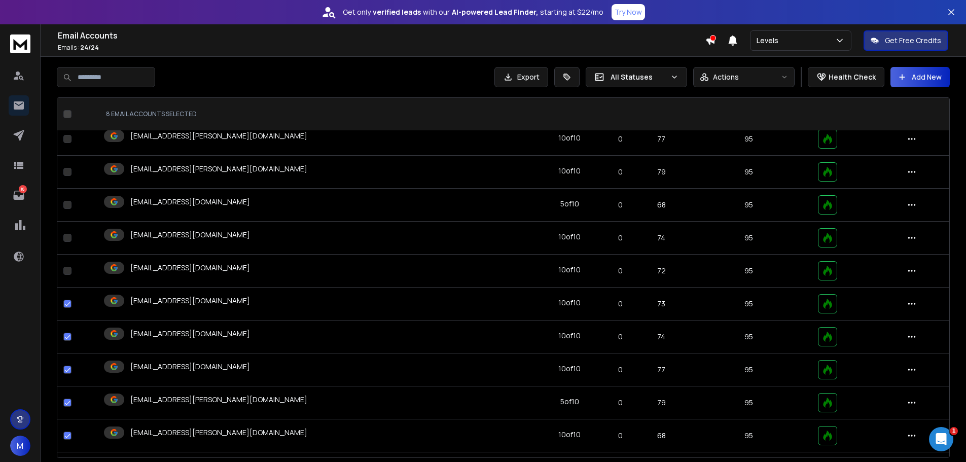
click at [68, 271] on button "button" at bounding box center [67, 271] width 8 height 8
click at [67, 238] on button "button" at bounding box center [67, 238] width 8 height 8
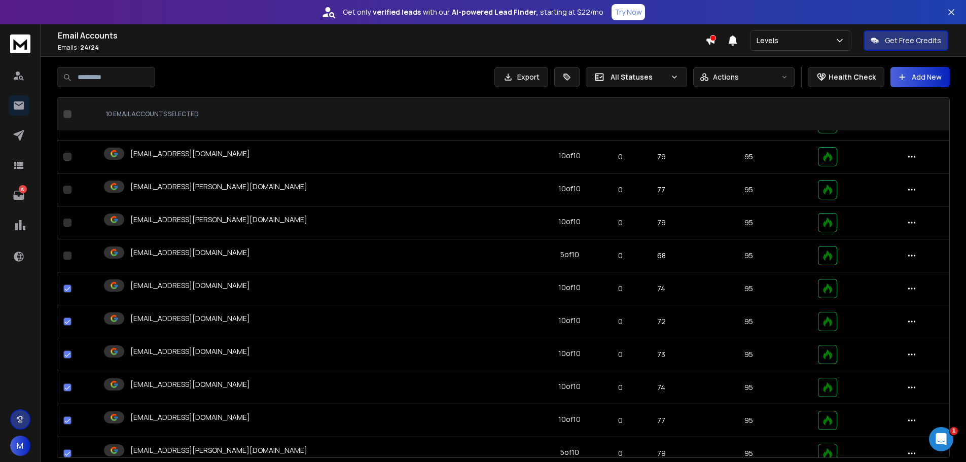
click at [68, 254] on button "button" at bounding box center [67, 256] width 8 height 8
click at [67, 219] on button "button" at bounding box center [67, 223] width 8 height 8
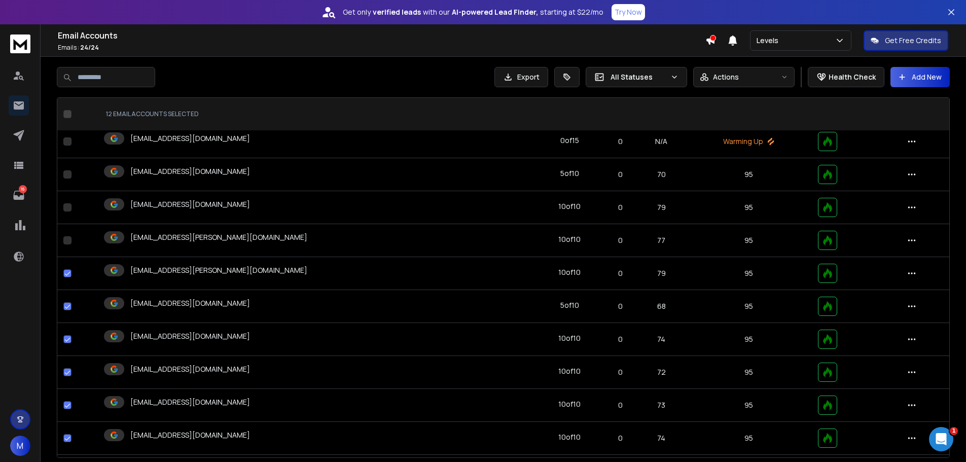
click at [67, 239] on button "button" at bounding box center [67, 240] width 8 height 8
click at [68, 208] on button "button" at bounding box center [67, 207] width 8 height 8
click at [67, 174] on button "button" at bounding box center [67, 174] width 8 height 8
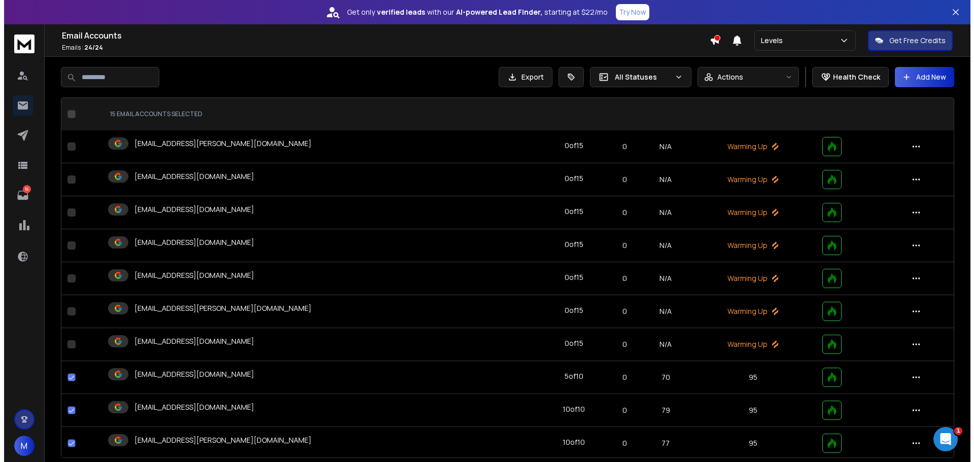
scroll to position [0, 0]
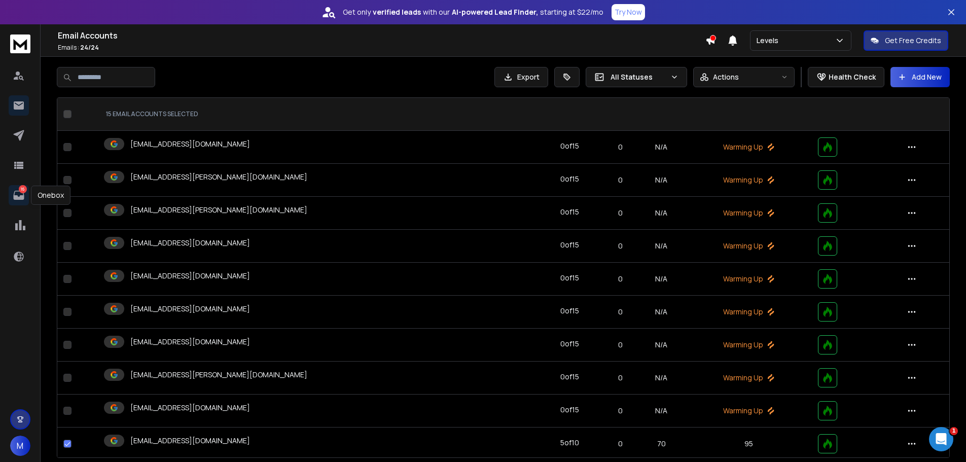
click at [20, 193] on icon at bounding box center [19, 195] width 12 height 12
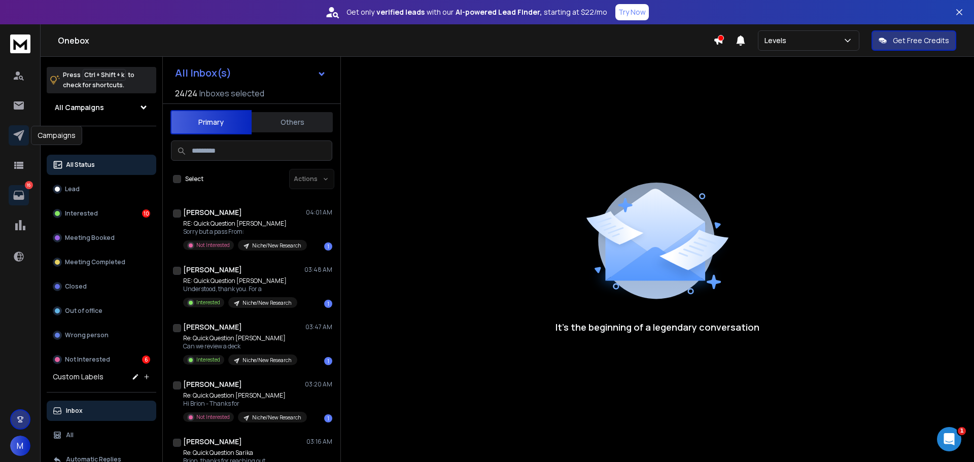
click at [17, 136] on icon at bounding box center [18, 135] width 11 height 11
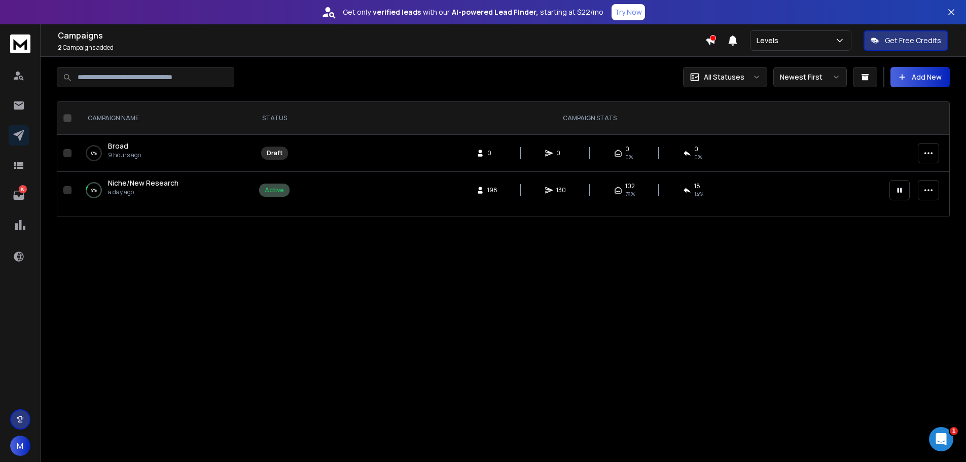
click at [550, 197] on td "198 130 102 78 % 18 14 %" at bounding box center [590, 190] width 588 height 37
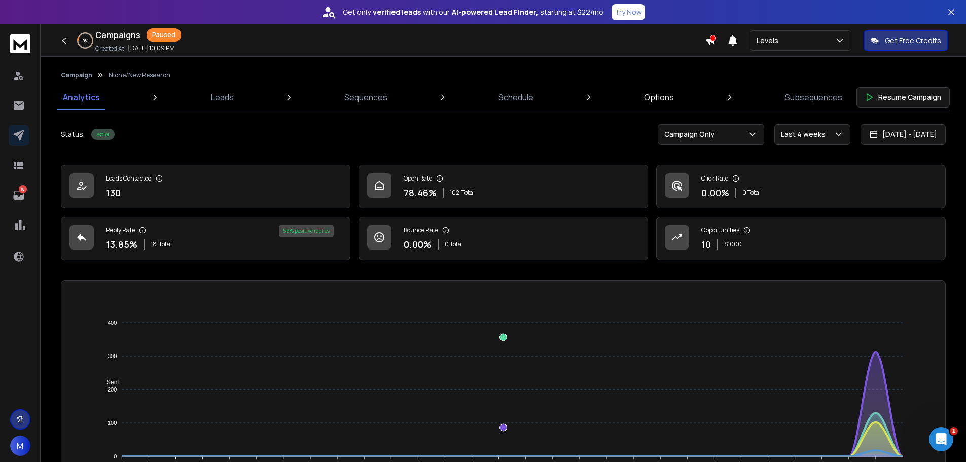
click at [671, 96] on p "Options" at bounding box center [659, 97] width 30 height 12
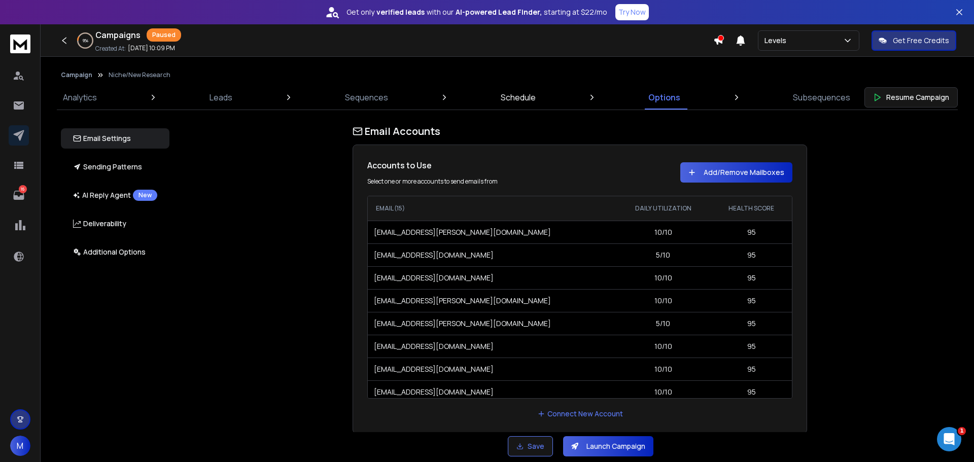
click at [516, 100] on p "Schedule" at bounding box center [518, 97] width 35 height 12
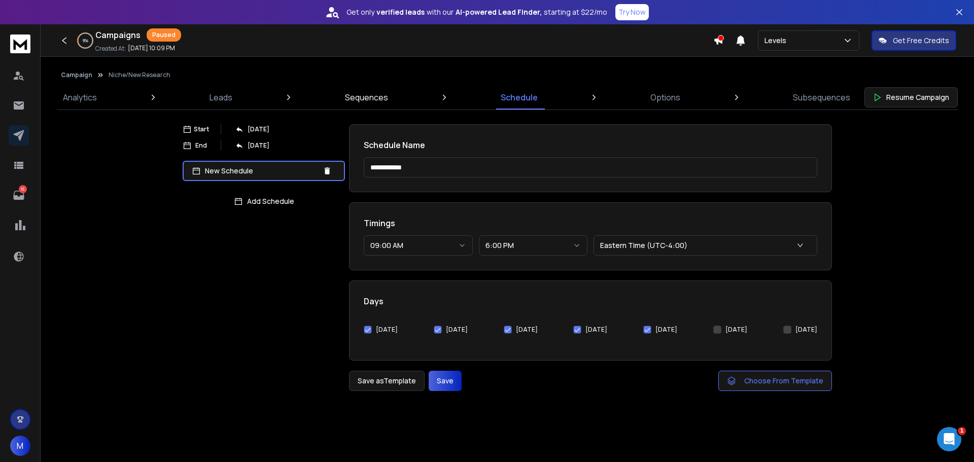
click at [382, 91] on link "Sequences" at bounding box center [366, 97] width 55 height 24
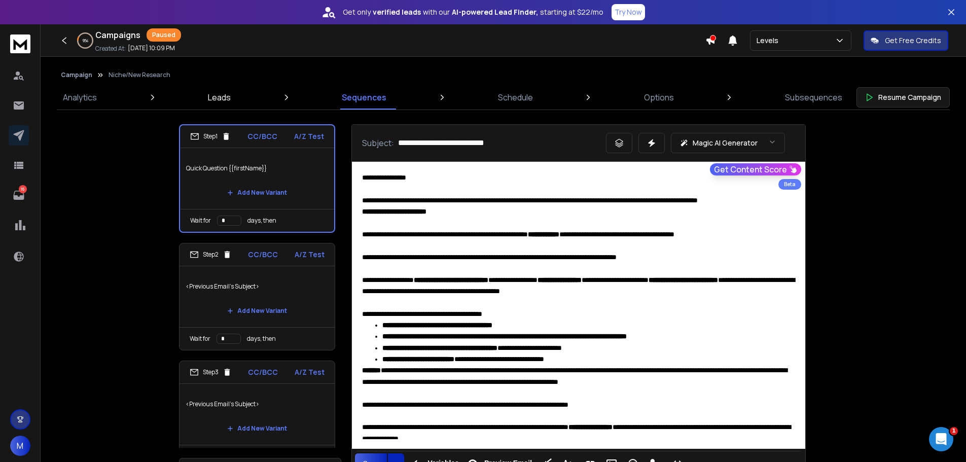
click at [224, 98] on p "Leads" at bounding box center [219, 97] width 23 height 12
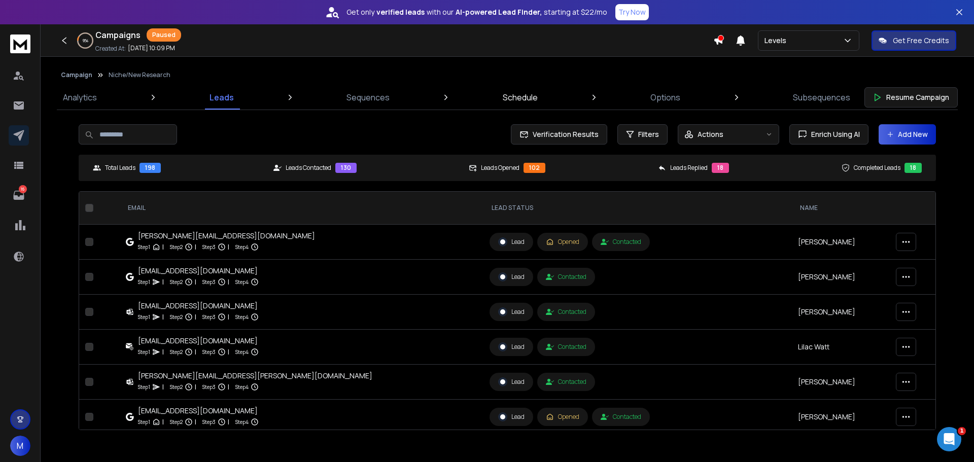
click at [522, 98] on p "Schedule" at bounding box center [520, 97] width 35 height 12
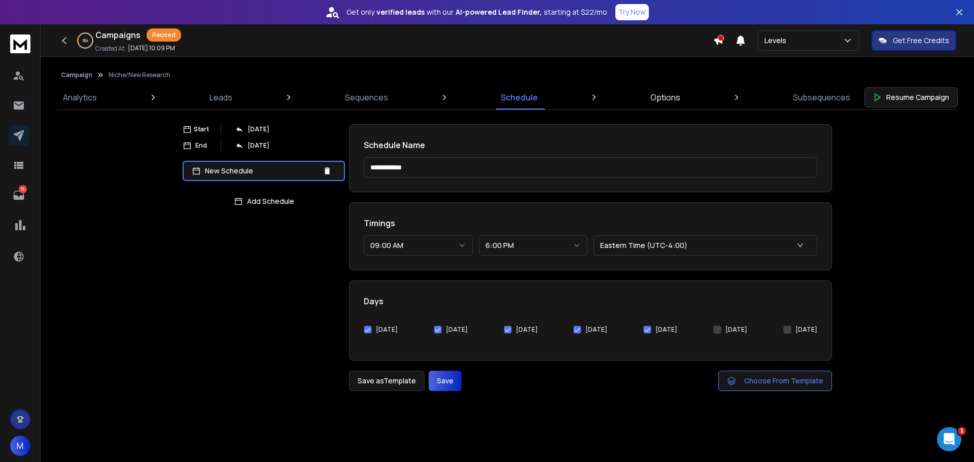
click at [656, 97] on p "Options" at bounding box center [665, 97] width 30 height 12
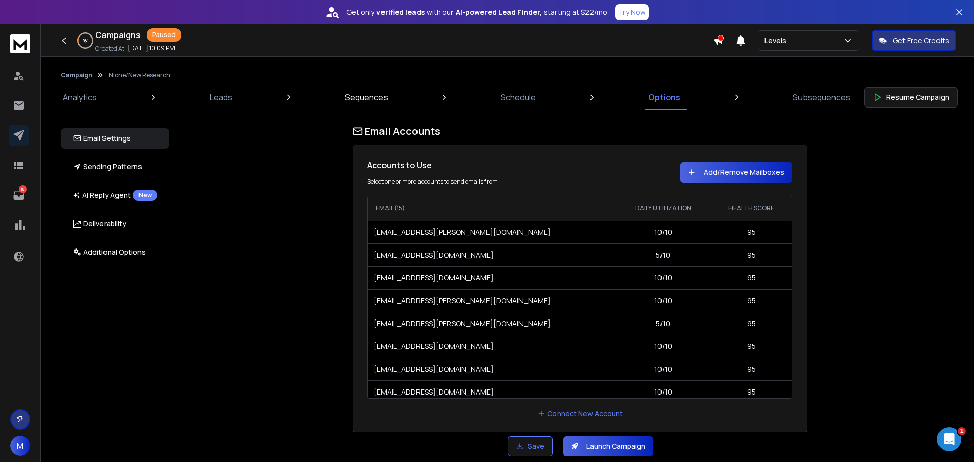
click at [373, 96] on p "Sequences" at bounding box center [366, 97] width 43 height 12
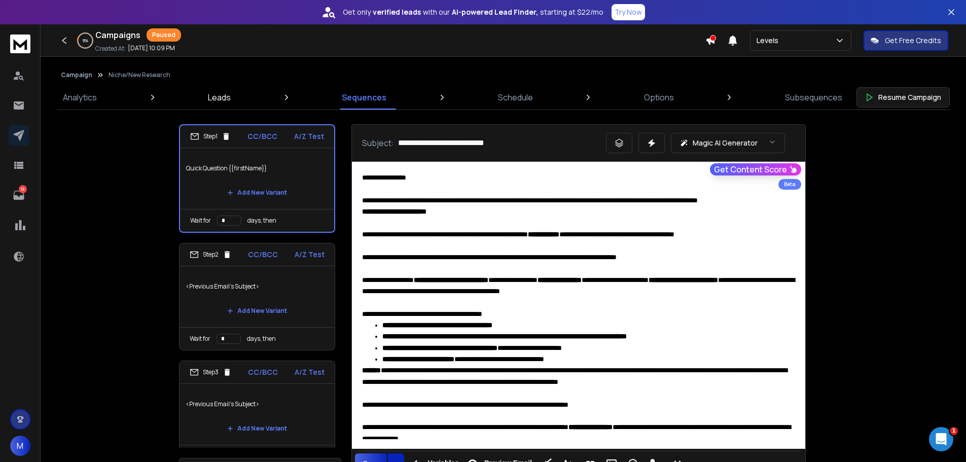
click at [224, 96] on p "Leads" at bounding box center [219, 97] width 23 height 12
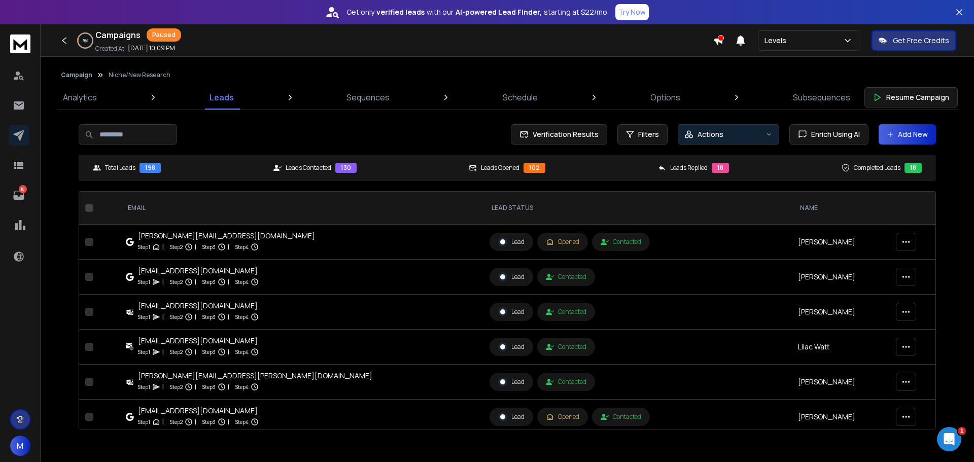
click at [741, 136] on div "Actions" at bounding box center [722, 134] width 77 height 10
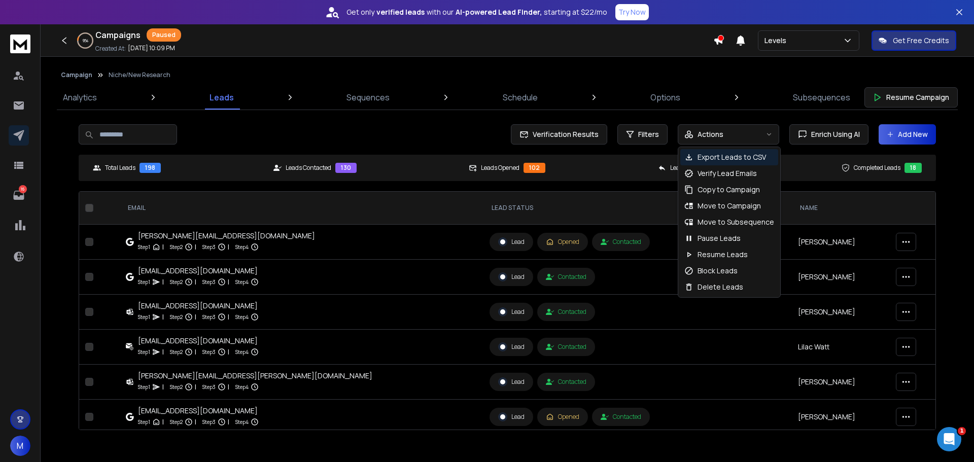
click at [739, 158] on p "Export Leads to CSV" at bounding box center [731, 157] width 68 height 10
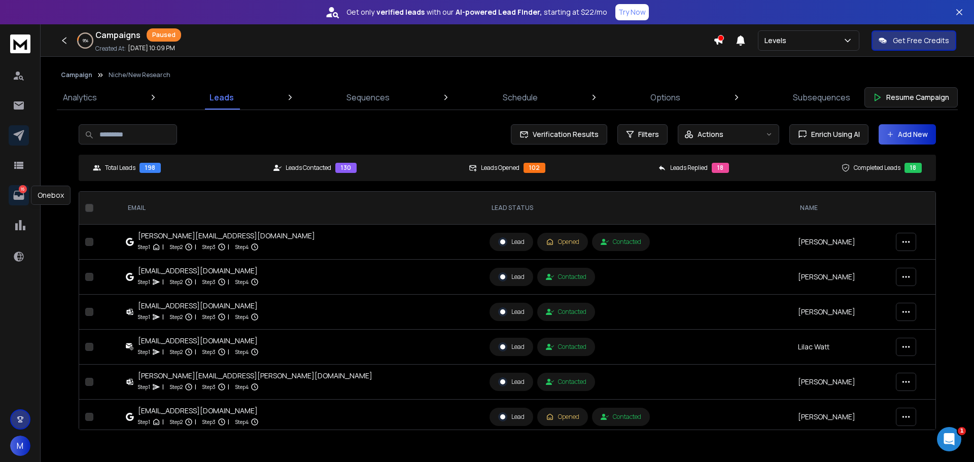
click at [23, 193] on p "16" at bounding box center [23, 189] width 8 height 8
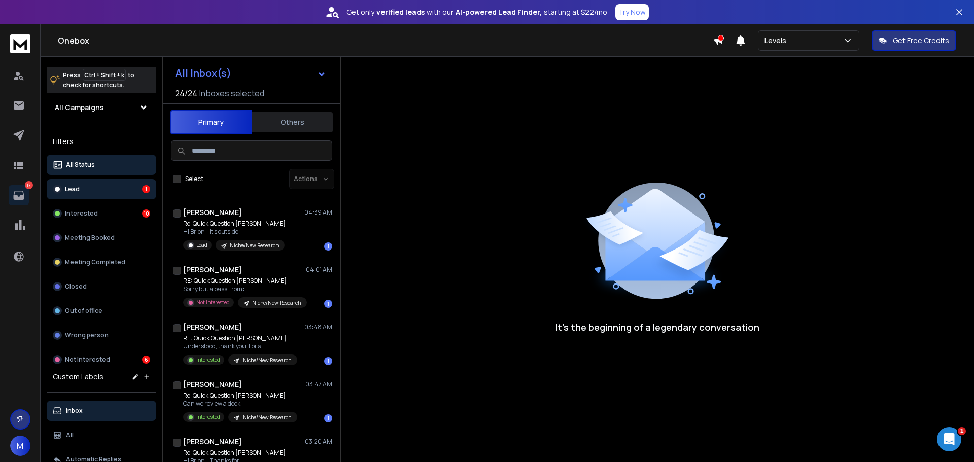
click at [99, 186] on button "Lead 1" at bounding box center [102, 189] width 110 height 20
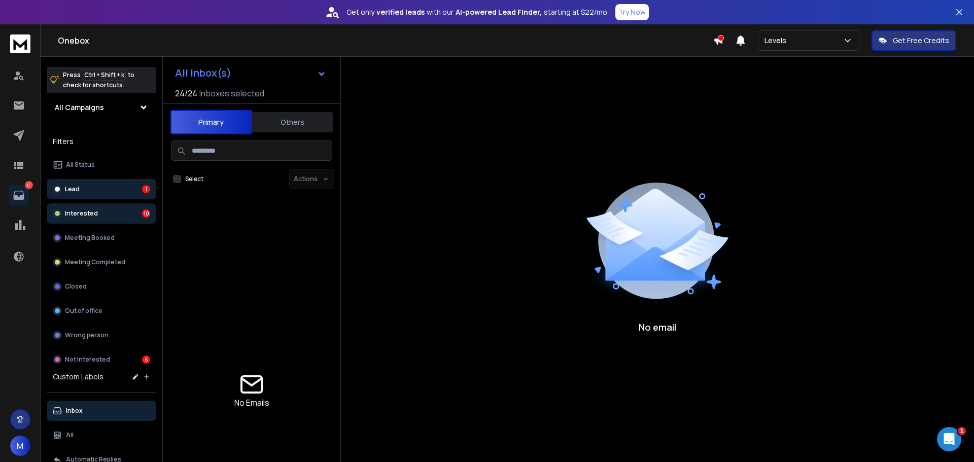
click at [98, 213] on button "Interested 10" at bounding box center [102, 213] width 110 height 20
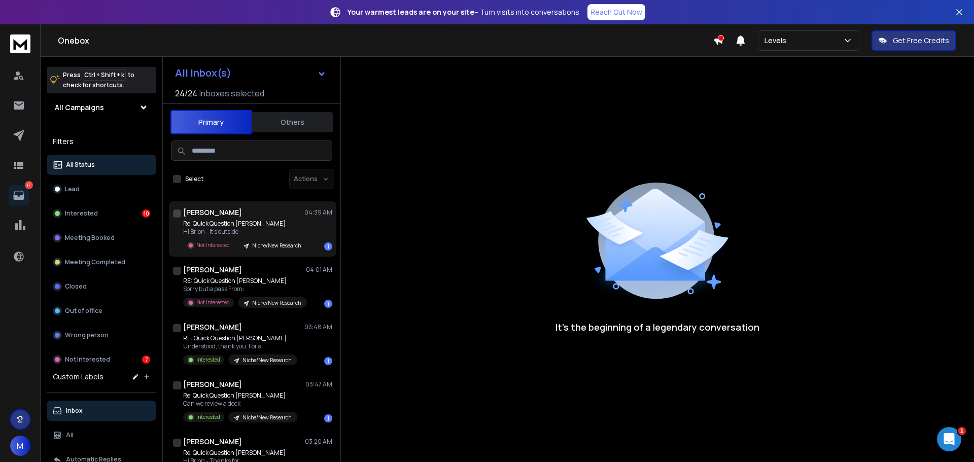
click at [265, 227] on p "Re: Quick Question [PERSON_NAME]" at bounding box center [244, 224] width 122 height 8
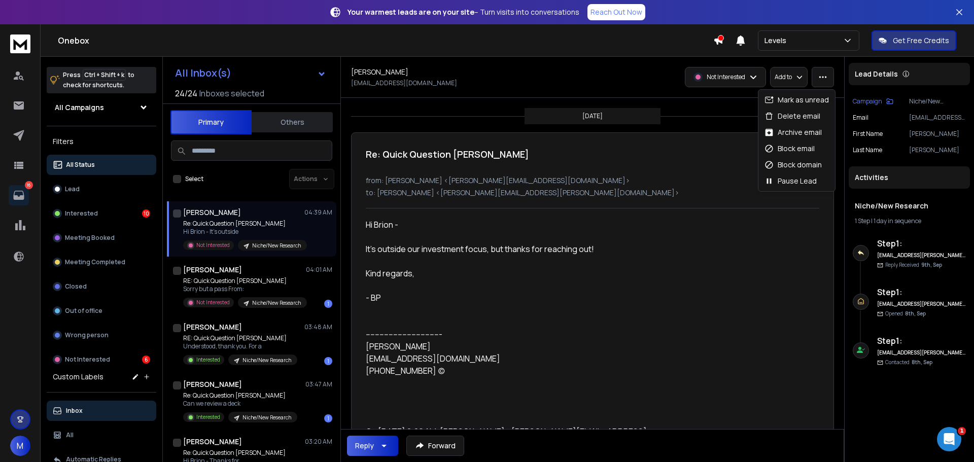
click at [823, 79] on icon "button" at bounding box center [822, 77] width 9 height 9
click at [808, 98] on div "Mark as unread" at bounding box center [796, 100] width 64 height 10
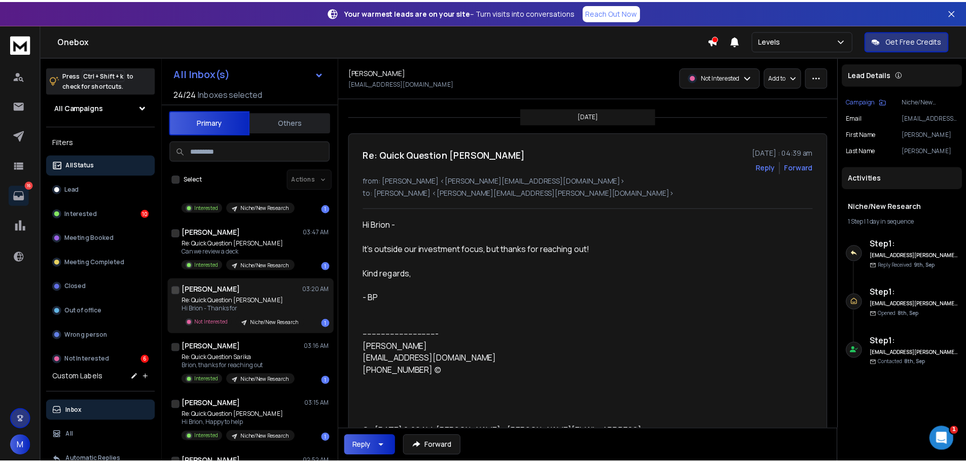
scroll to position [203, 0]
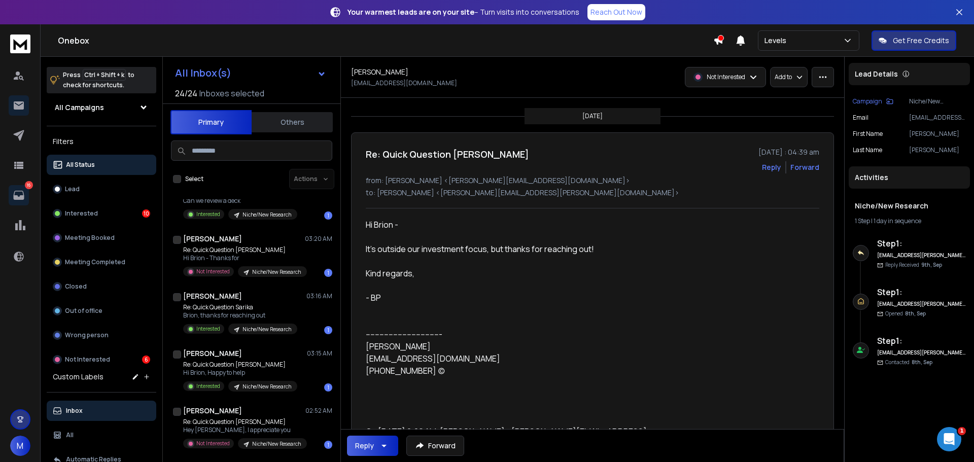
click at [15, 108] on icon at bounding box center [19, 105] width 10 height 8
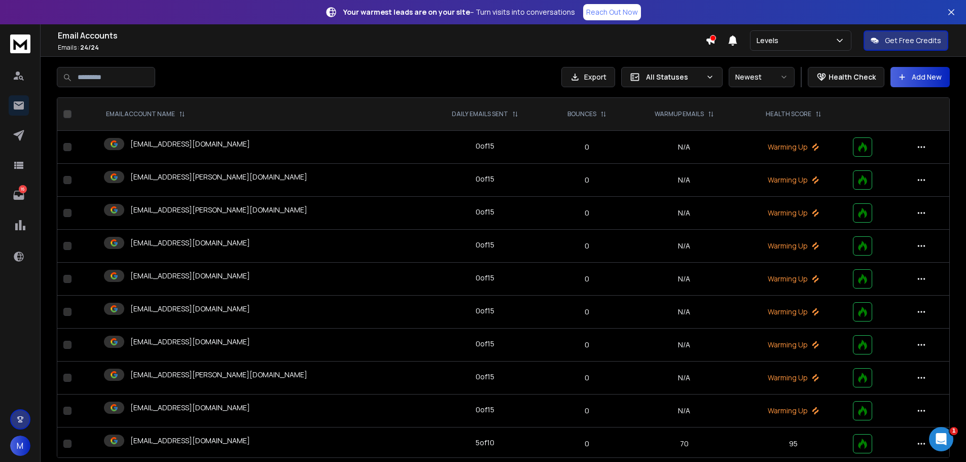
click at [30, 133] on div at bounding box center [20, 137] width 23 height 24
click at [20, 136] on icon at bounding box center [18, 135] width 11 height 11
